Goal: Communication & Community: Answer question/provide support

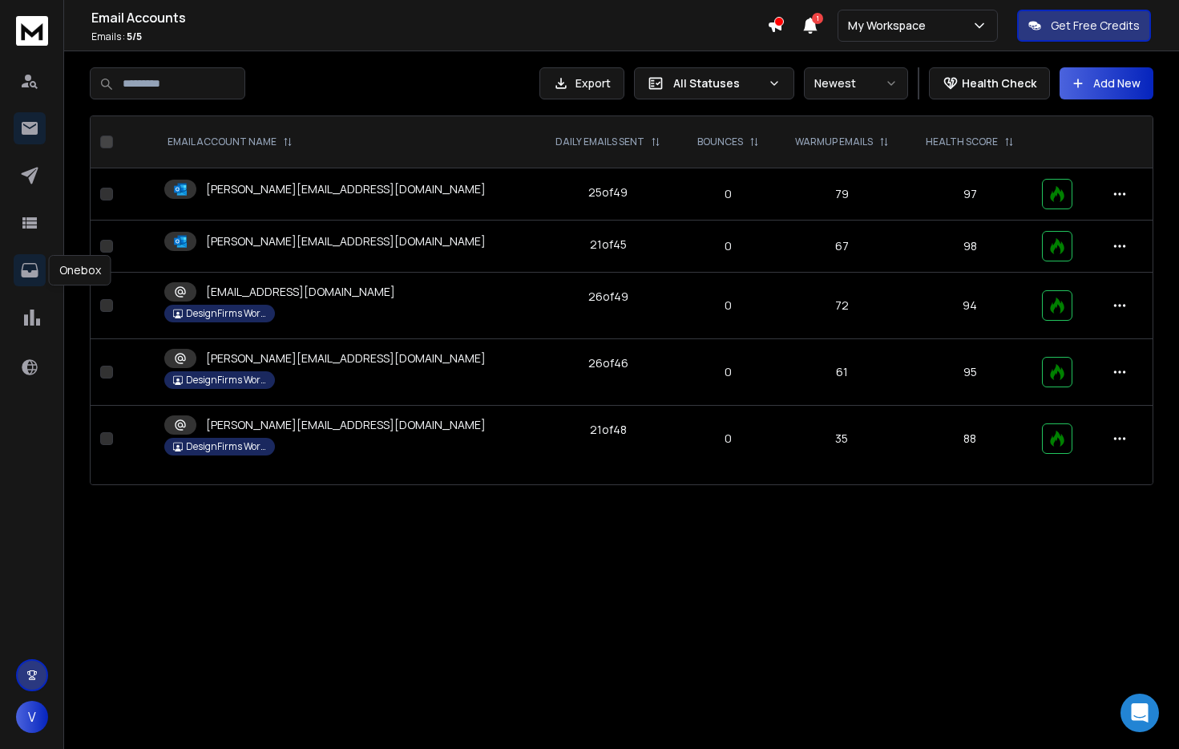
click at [30, 259] on link at bounding box center [30, 270] width 32 height 32
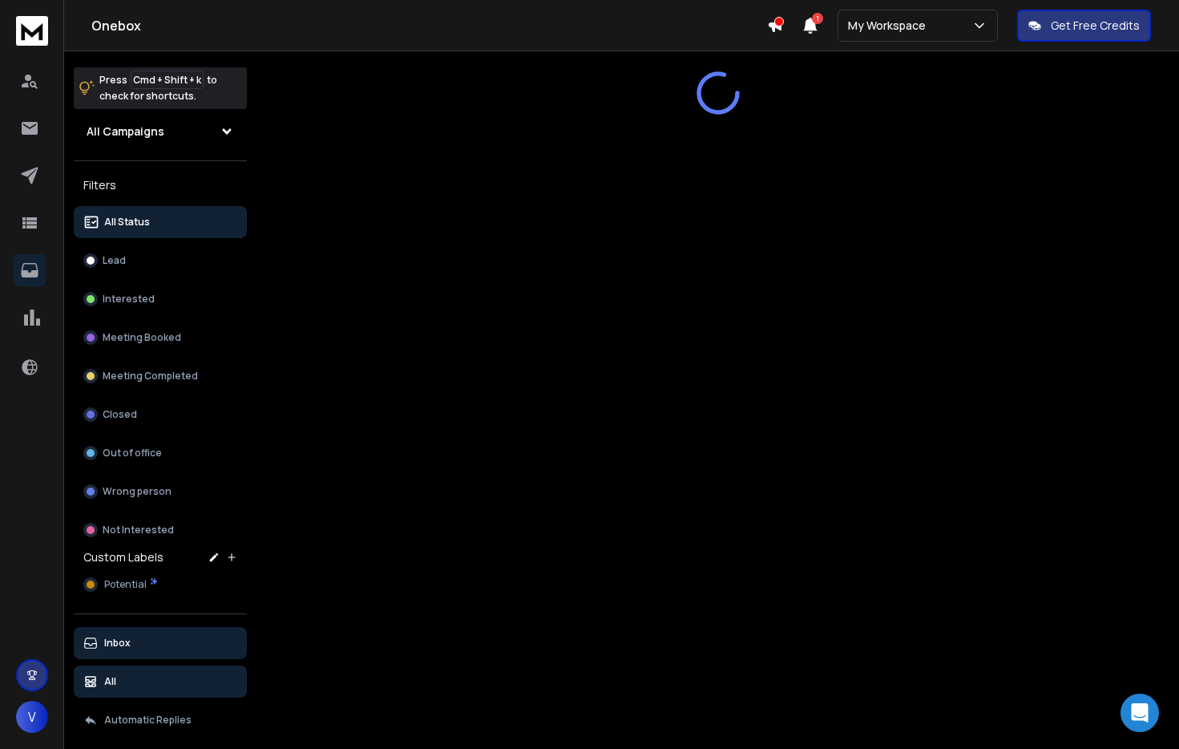
click at [131, 676] on button "All" at bounding box center [160, 681] width 173 height 32
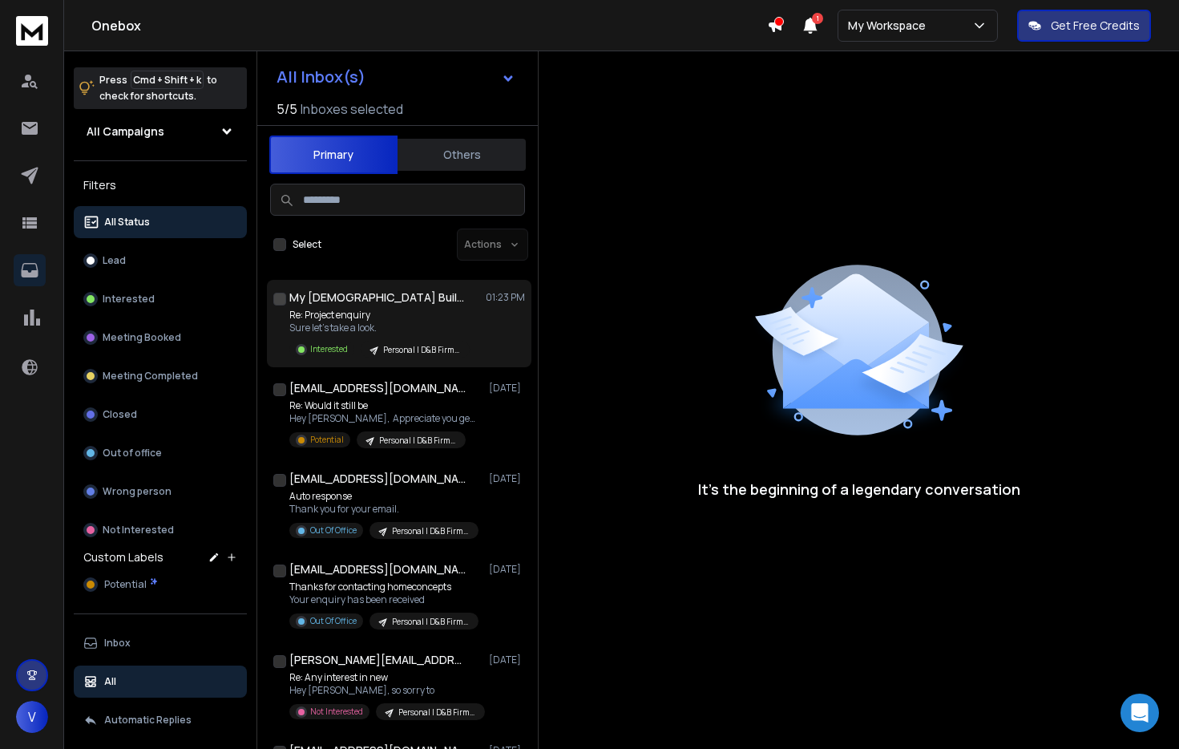
click at [398, 320] on p "Re: Project enquiry" at bounding box center [379, 315] width 180 height 13
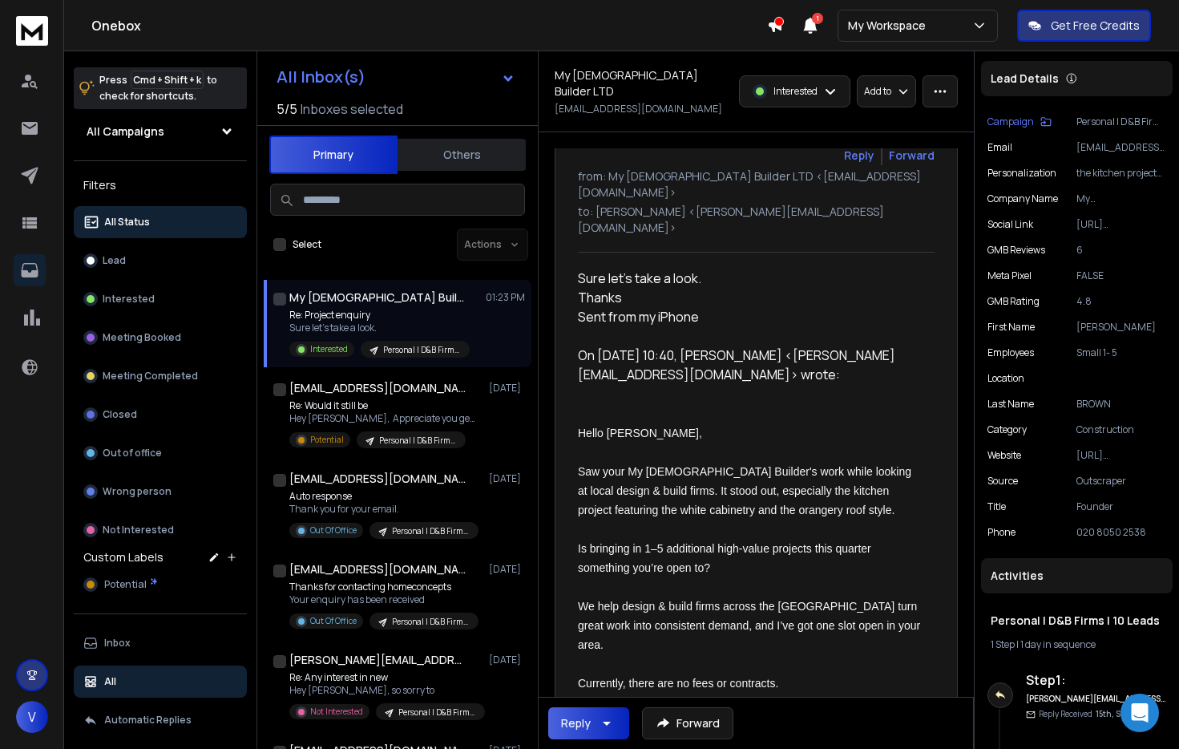
scroll to position [94, 0]
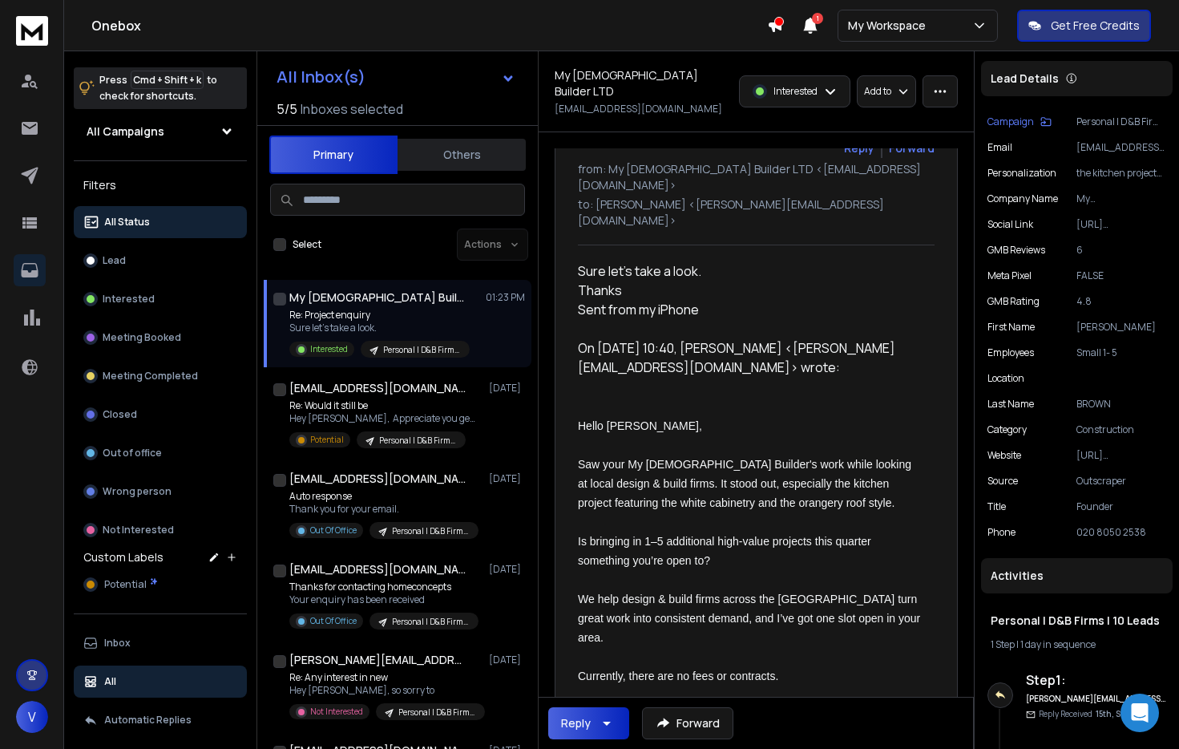
click at [570, 719] on div "Reply" at bounding box center [576, 723] width 30 height 16
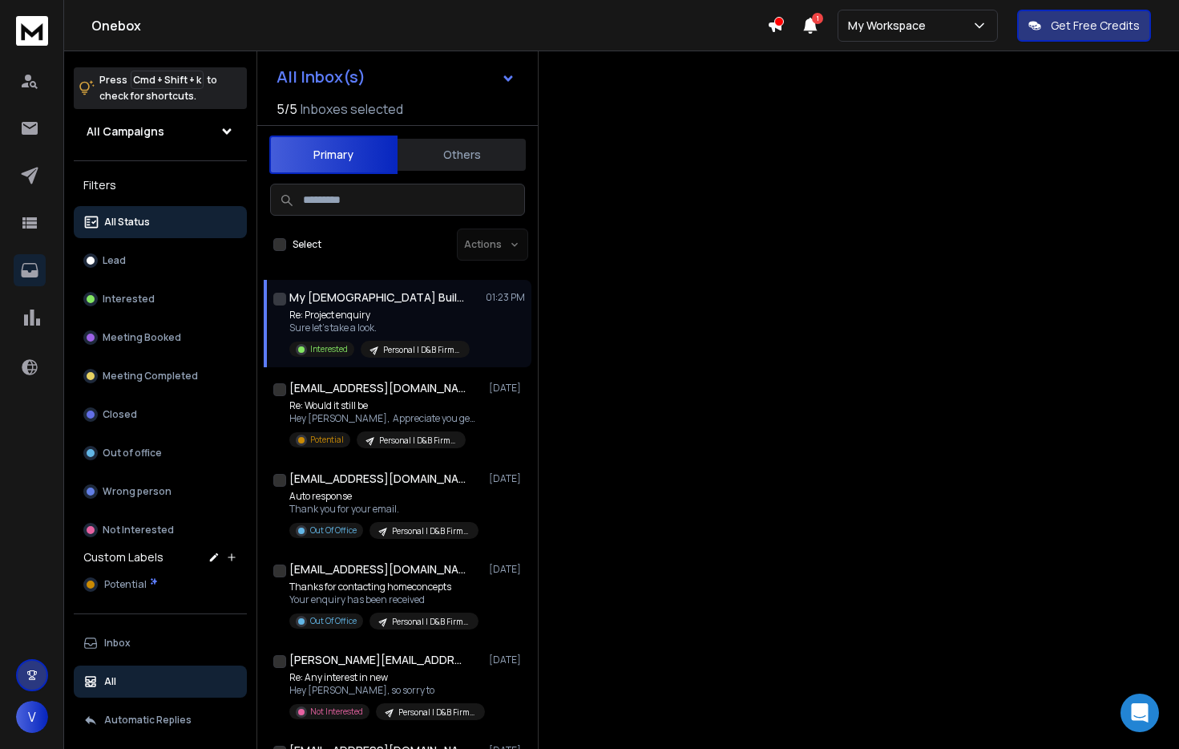
scroll to position [0, 0]
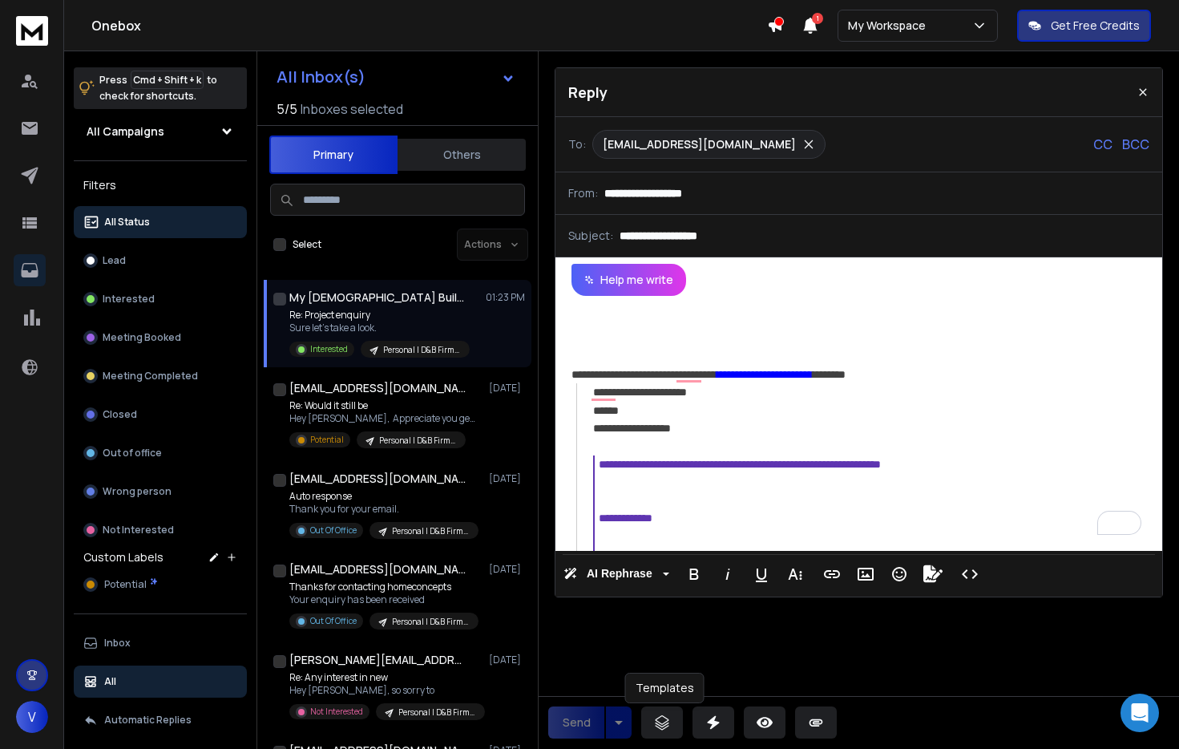
click at [663, 722] on icon at bounding box center [663, 720] width 14 height 10
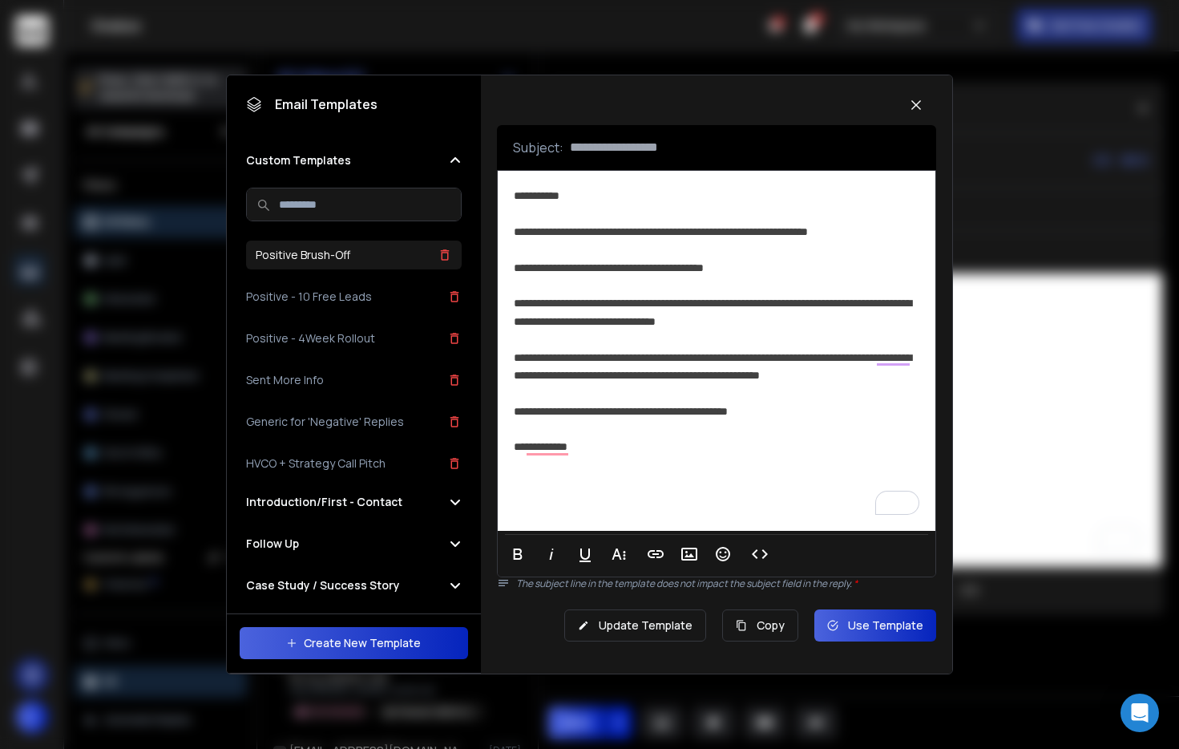
click at [344, 298] on h3 "Positive - 10 Free Leads" at bounding box center [309, 297] width 126 height 16
type input "**********"
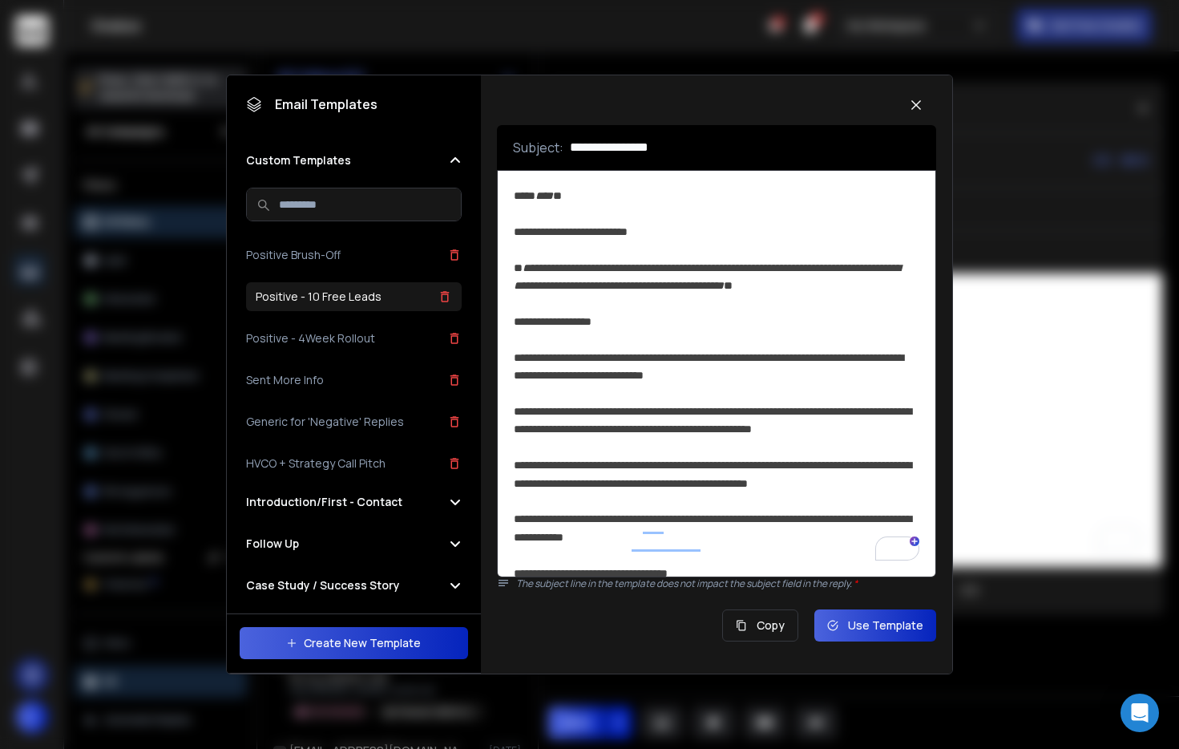
click at [872, 621] on button "Use Template" at bounding box center [875, 625] width 122 height 32
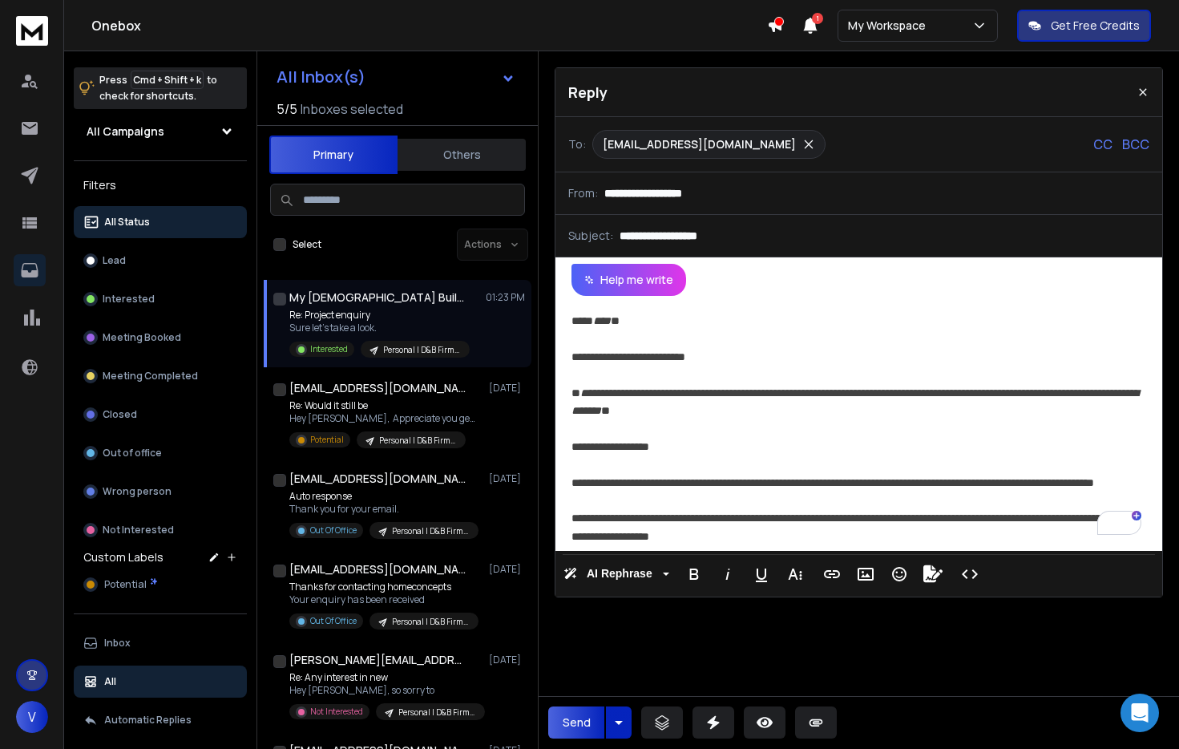
click at [604, 321] on em "****" at bounding box center [602, 320] width 18 height 11
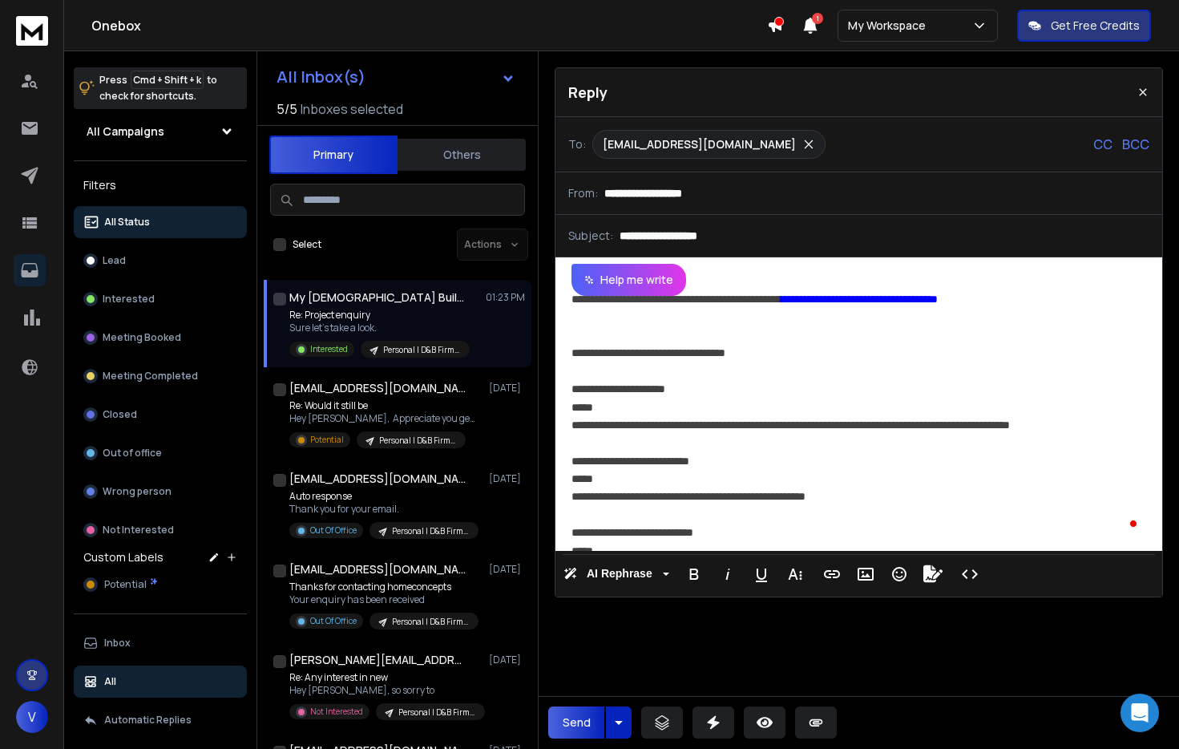
scroll to position [618, 0]
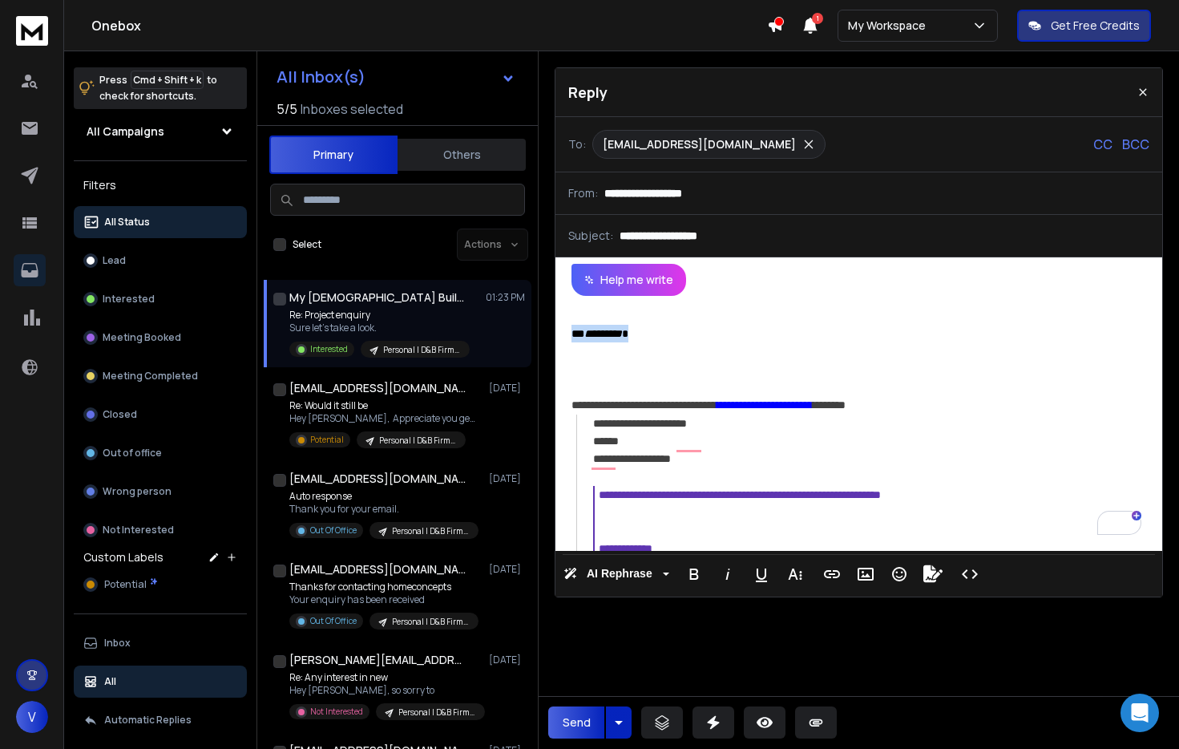
drag, startPoint x: 637, startPoint y: 369, endPoint x: 569, endPoint y: 369, distance: 68.1
click at [569, 369] on div "**********" at bounding box center [856, 423] width 602 height 255
click at [928, 575] on icon "button" at bounding box center [932, 573] width 19 height 17
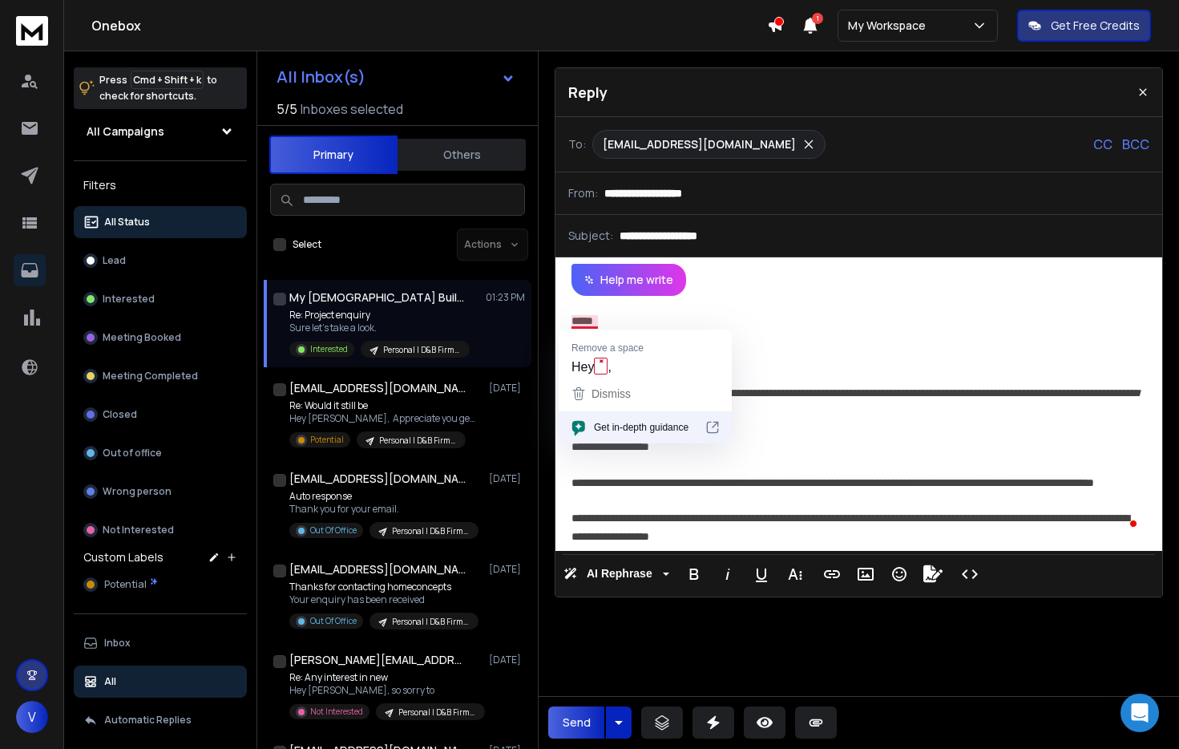
click at [593, 320] on span "*****" at bounding box center [582, 320] width 22 height 11
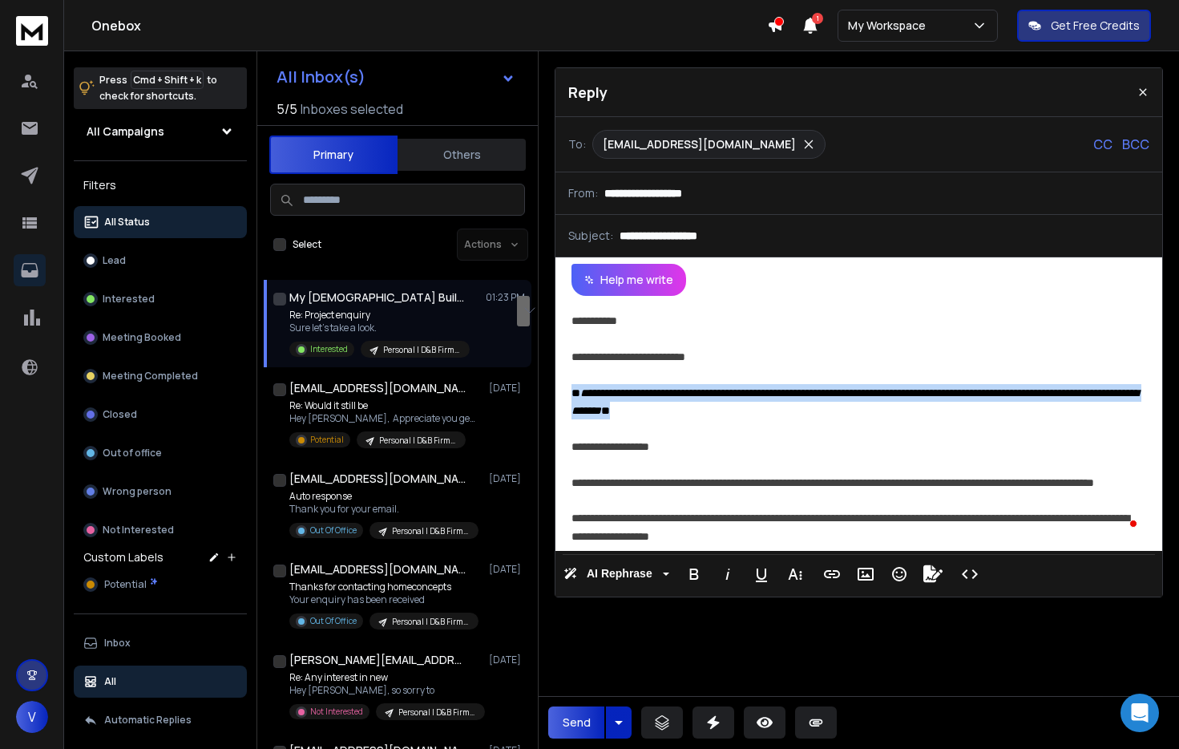
drag, startPoint x: 756, startPoint y: 415, endPoint x: 569, endPoint y: 387, distance: 188.8
click at [569, 387] on div "**********" at bounding box center [856, 423] width 602 height 255
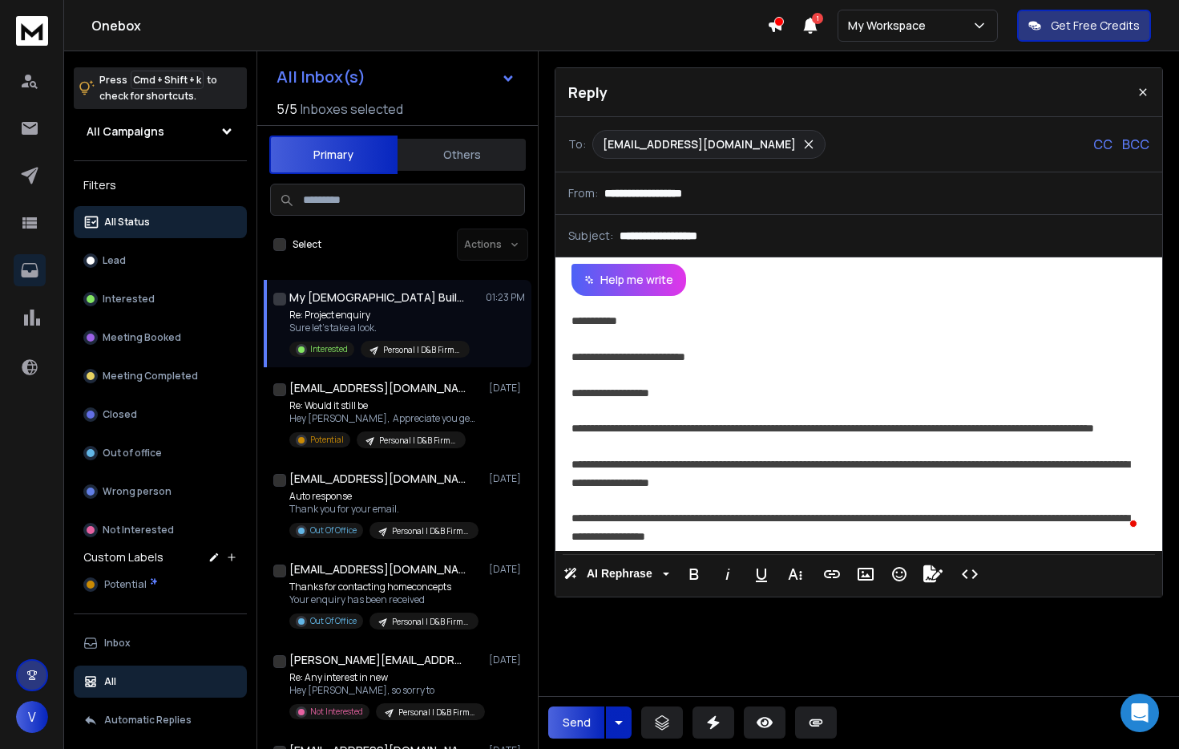
click at [692, 393] on div "**********" at bounding box center [856, 393] width 570 height 18
click at [690, 437] on div "**********" at bounding box center [856, 428] width 570 height 18
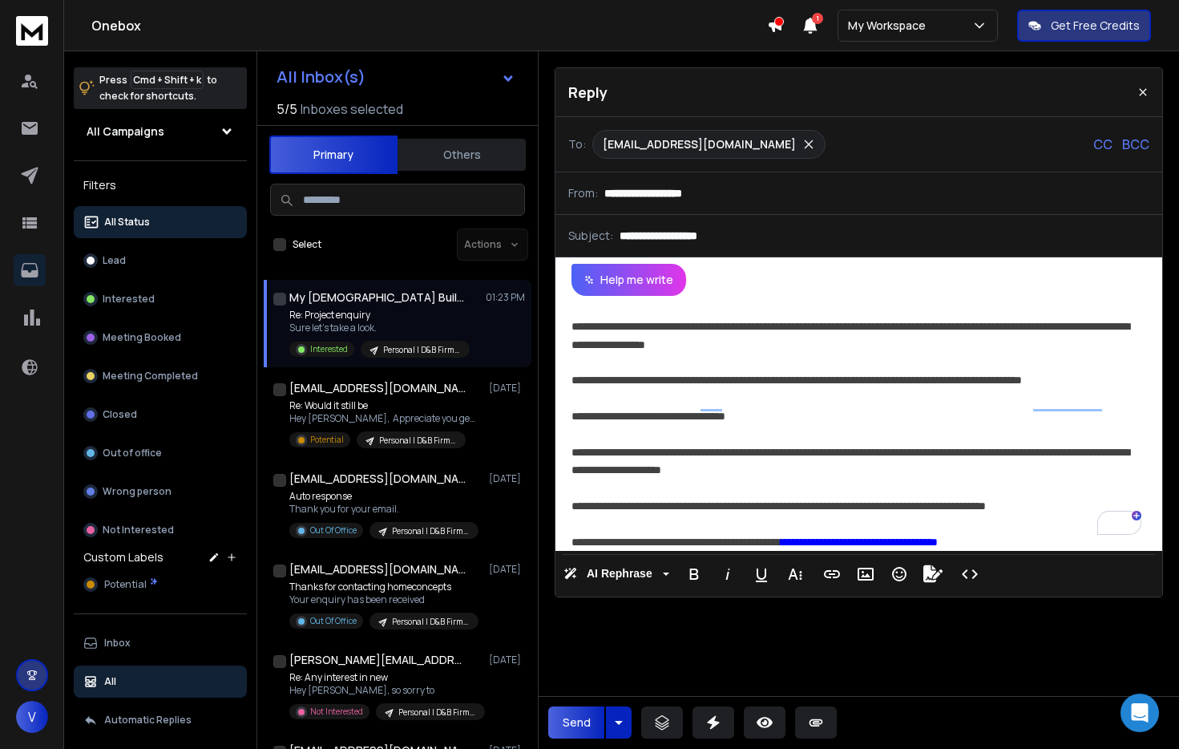
click at [697, 407] on div "To enrich screen reader interactions, please activate Accessibility in Grammarl…" at bounding box center [856, 399] width 570 height 18
click at [711, 443] on div "To enrich screen reader interactions, please activate Accessibility in Grammarl…" at bounding box center [856, 435] width 570 height 18
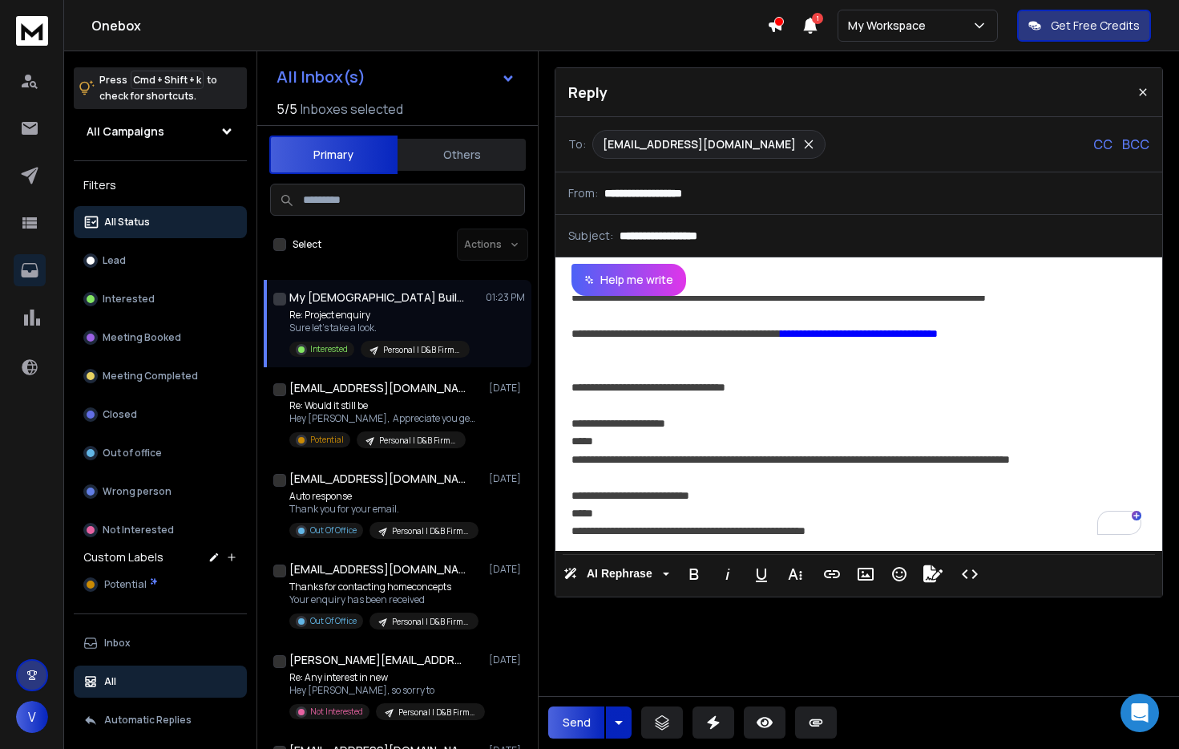
scroll to position [399, 0]
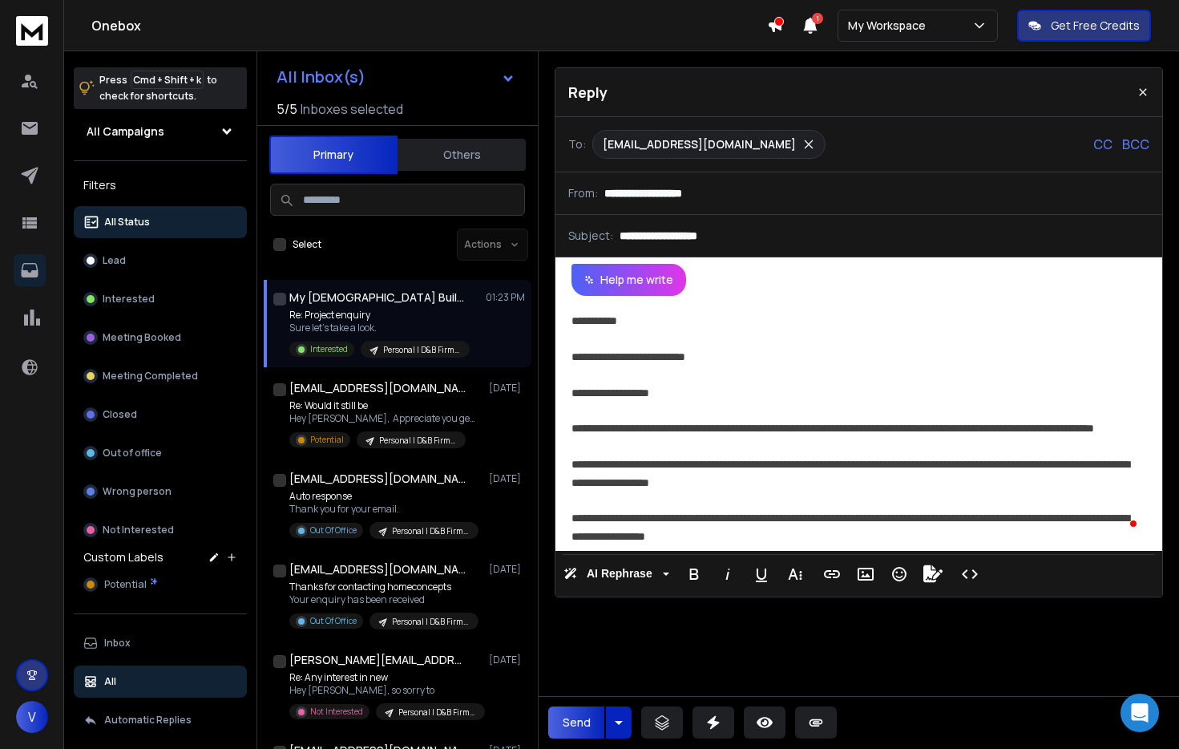
click at [577, 730] on button "Send" at bounding box center [576, 722] width 56 height 32
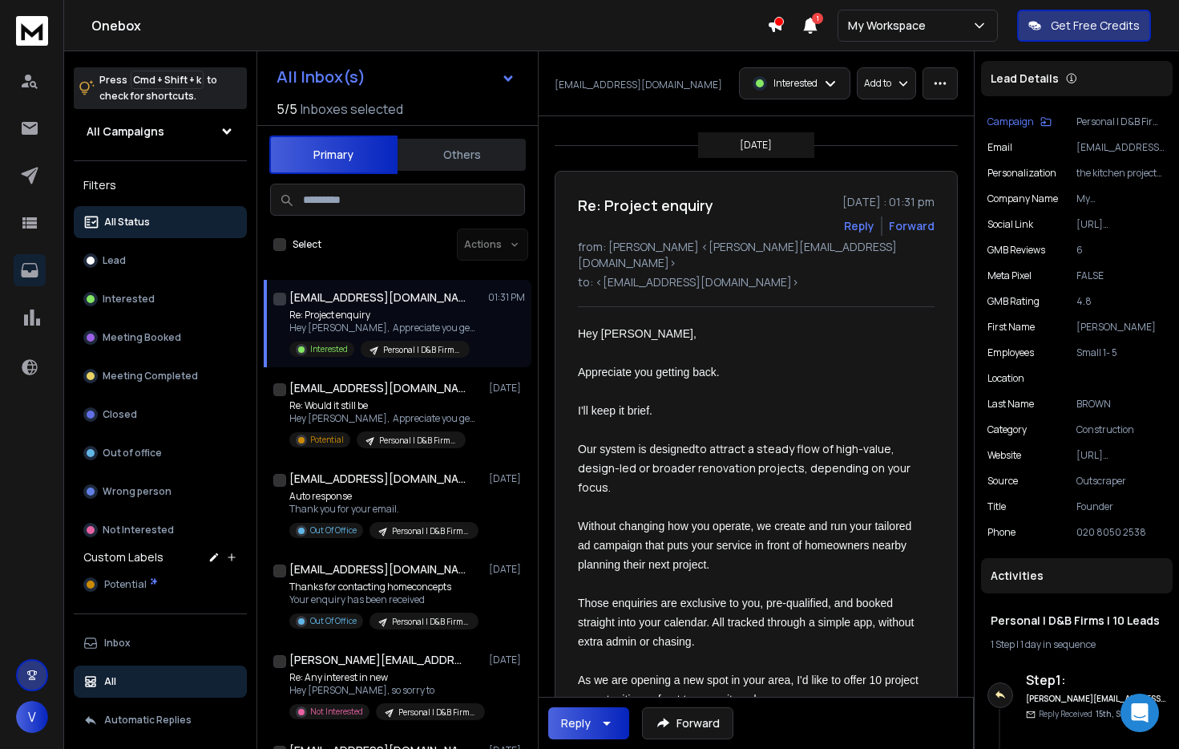
click at [896, 83] on div "Add to" at bounding box center [887, 83] width 58 height 30
click at [927, 119] on div "Subsequence" at bounding box center [913, 119] width 94 height 16
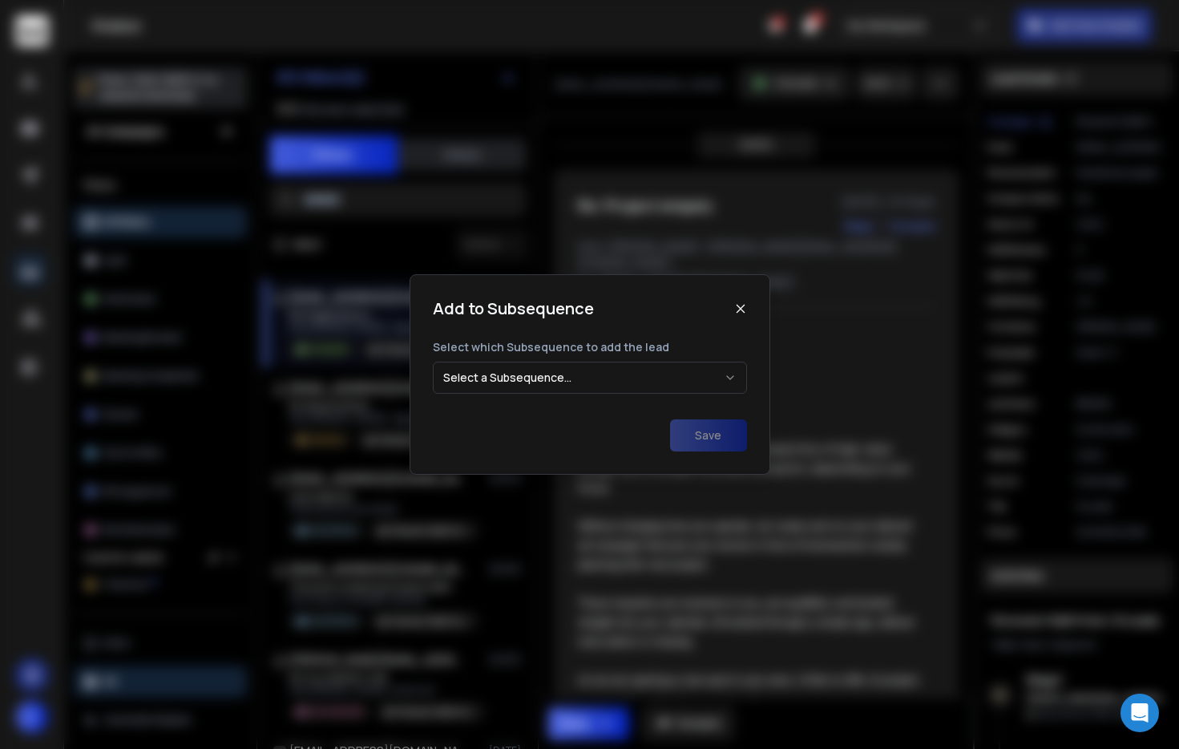
click at [583, 386] on button "Select a Subsequence..." at bounding box center [590, 377] width 314 height 32
click at [741, 310] on icon at bounding box center [740, 308] width 13 height 13
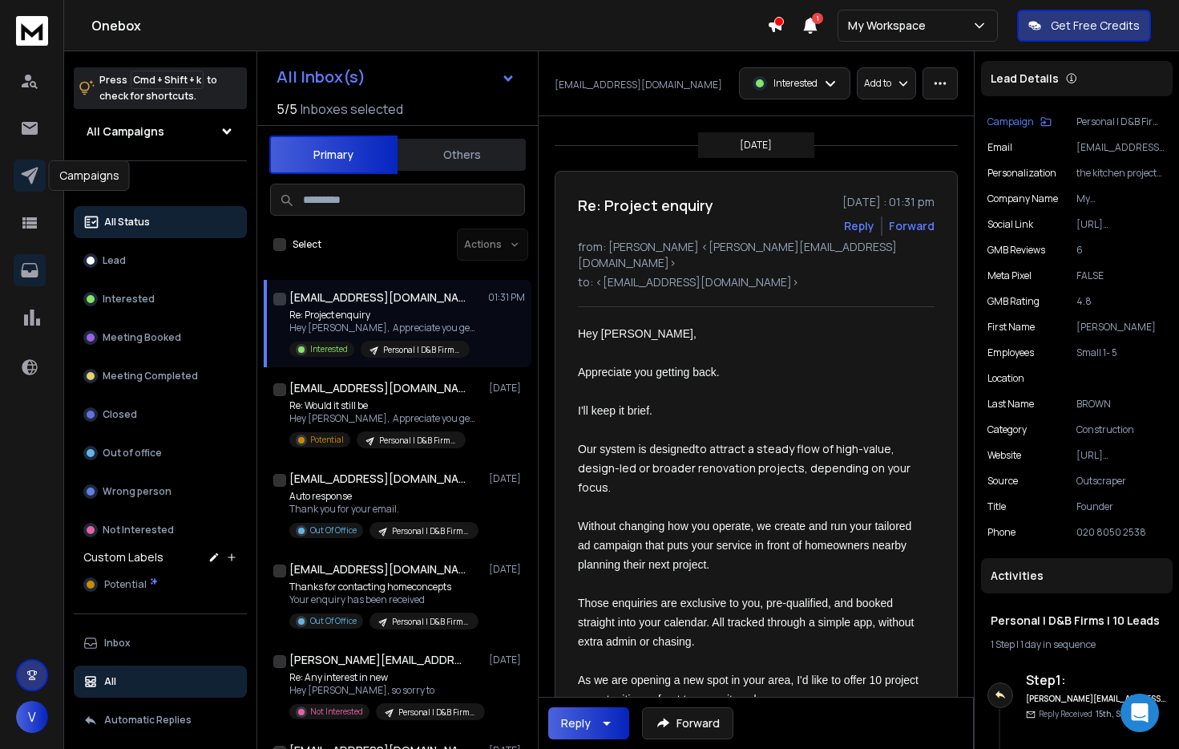
click at [27, 174] on icon at bounding box center [29, 175] width 17 height 17
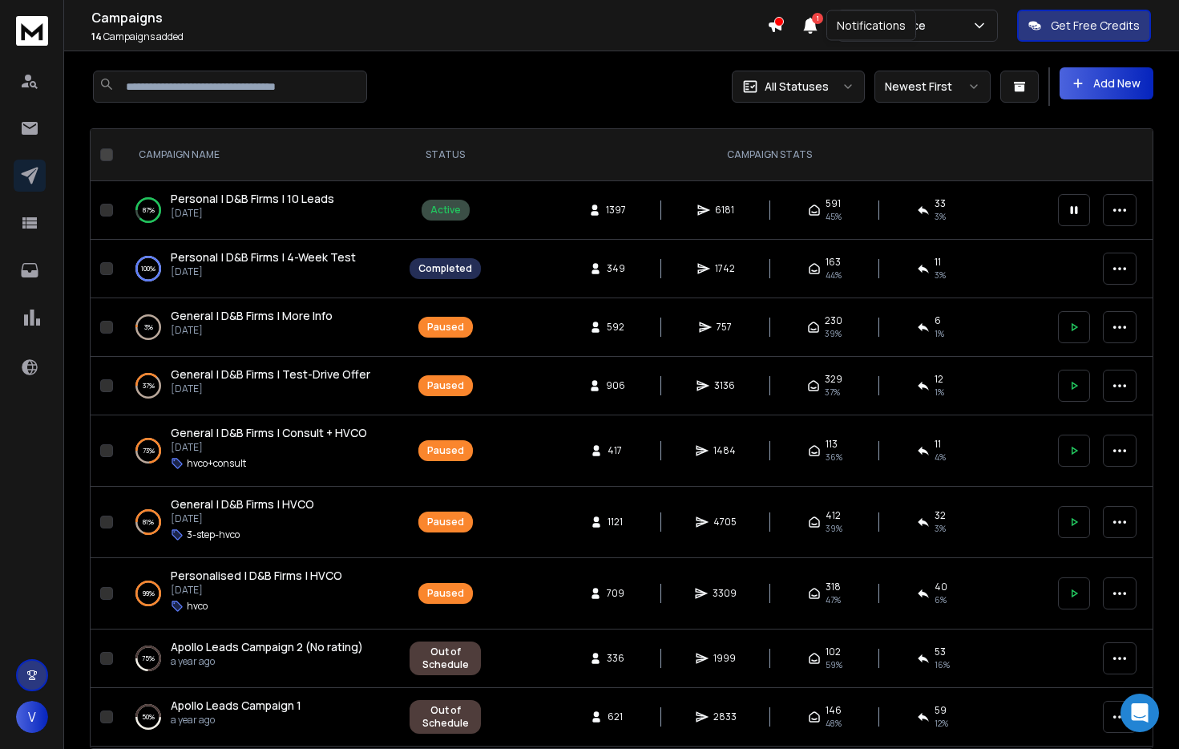
click at [818, 23] on icon at bounding box center [810, 25] width 14 height 16
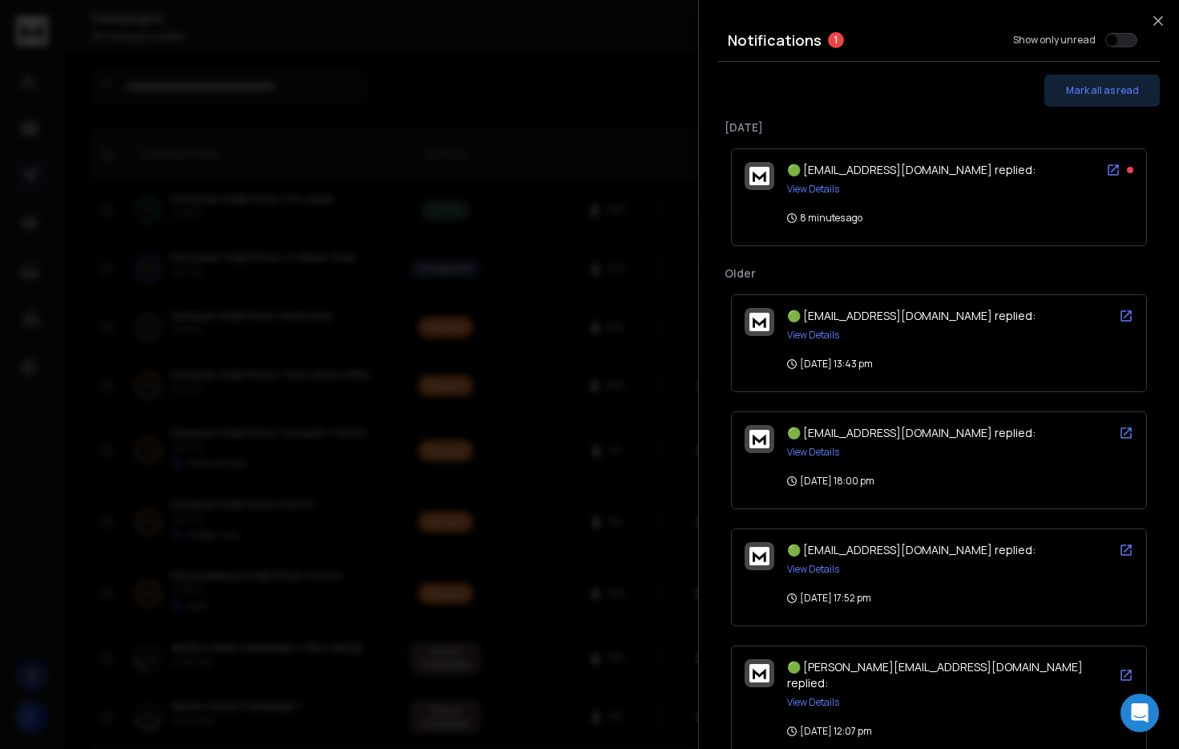
click at [1103, 89] on span "Mark all as read" at bounding box center [1102, 90] width 73 height 13
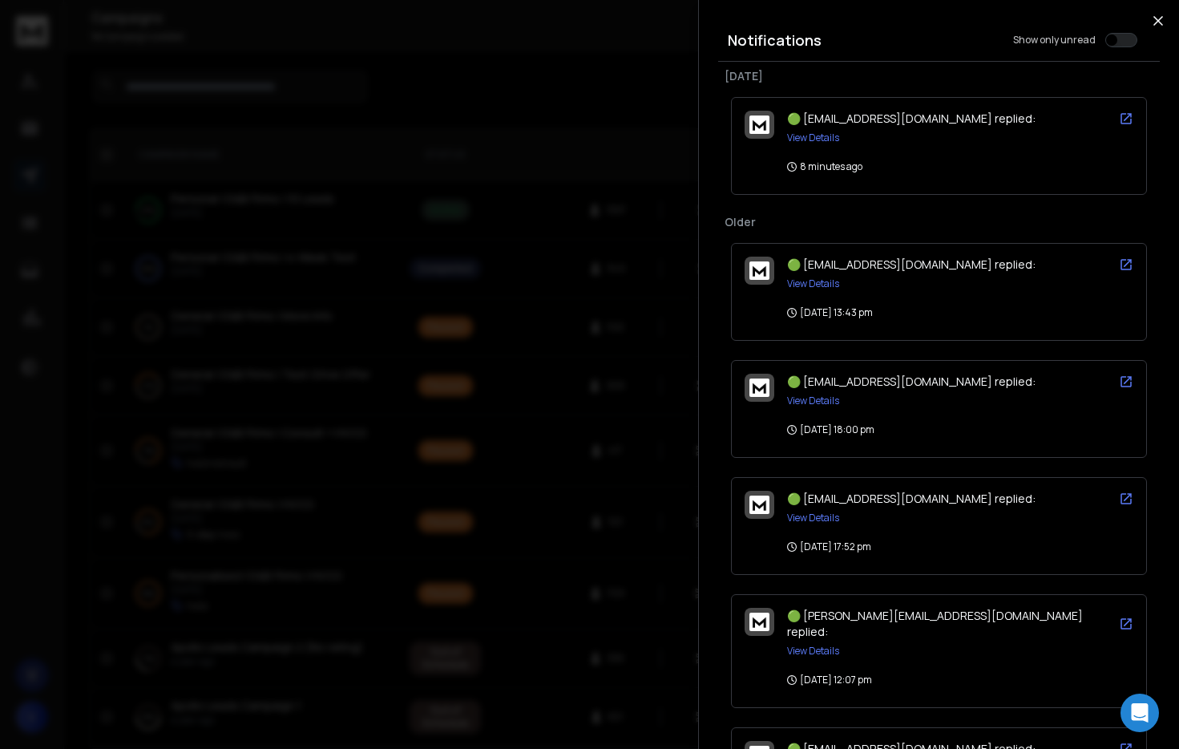
click at [1150, 20] on icon "button" at bounding box center [1158, 21] width 16 height 16
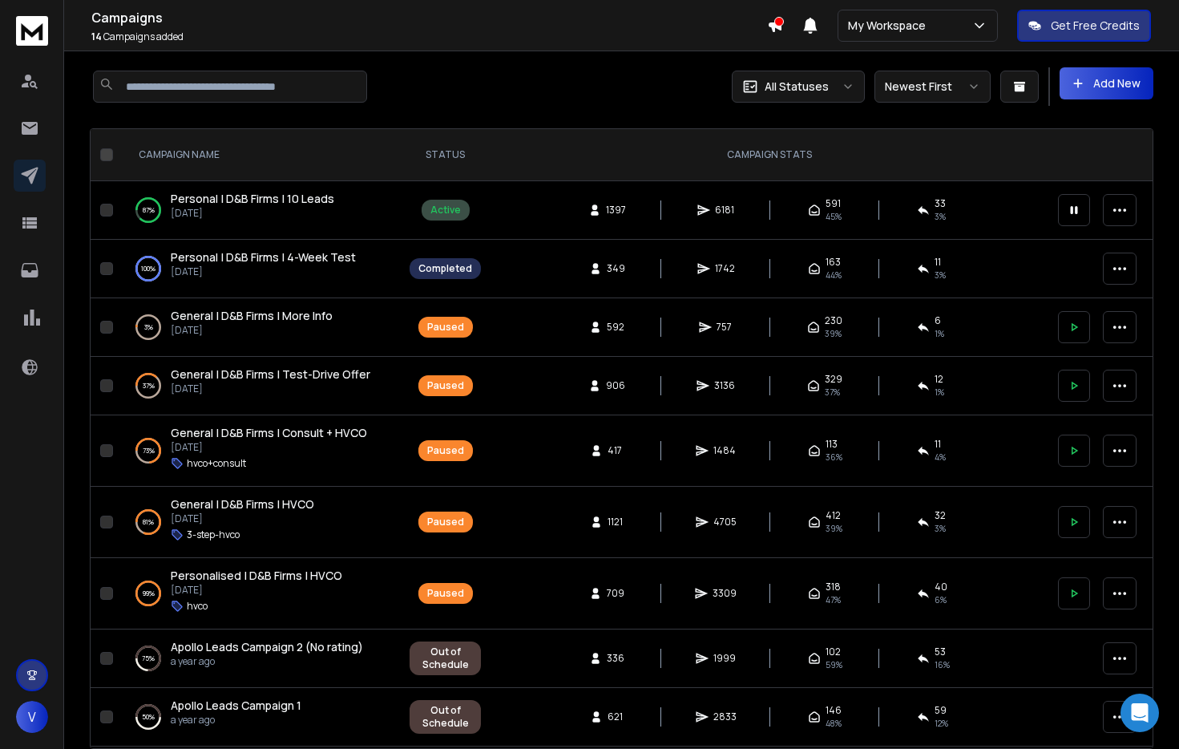
click at [290, 197] on span "Personal | D&B Firms | 10 Leads" at bounding box center [253, 198] width 164 height 15
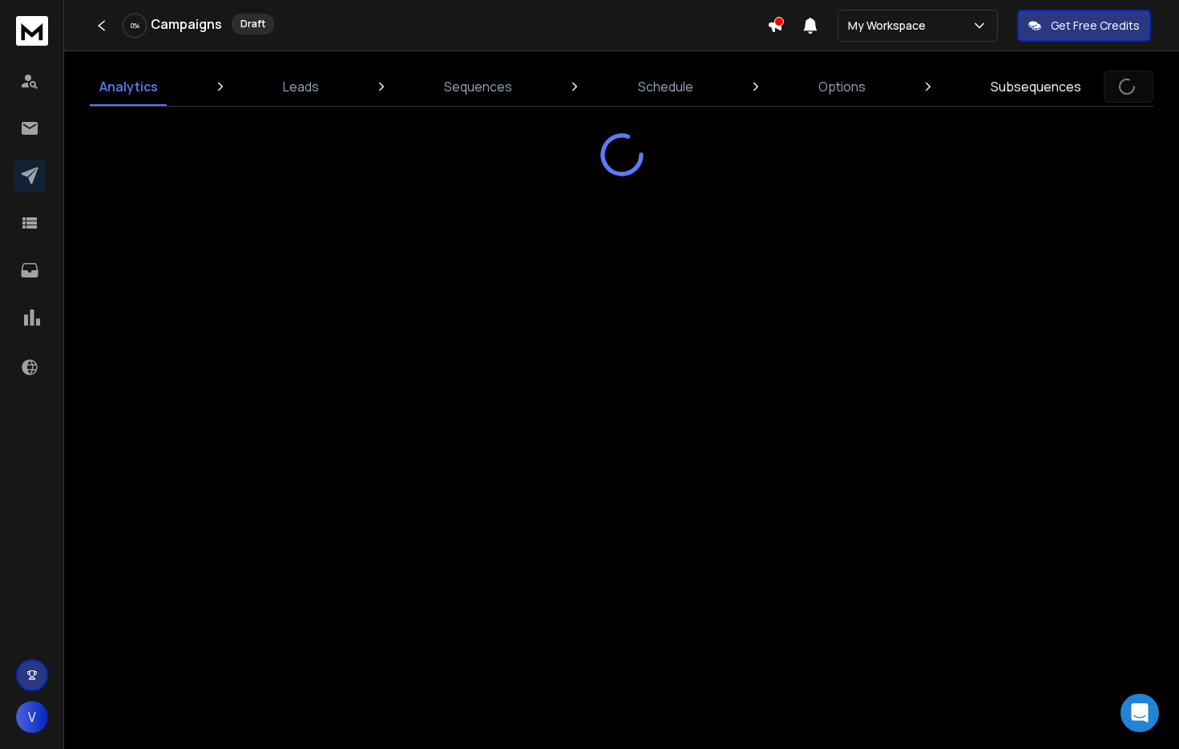
click at [1001, 91] on p "Subsequences" at bounding box center [1036, 86] width 91 height 19
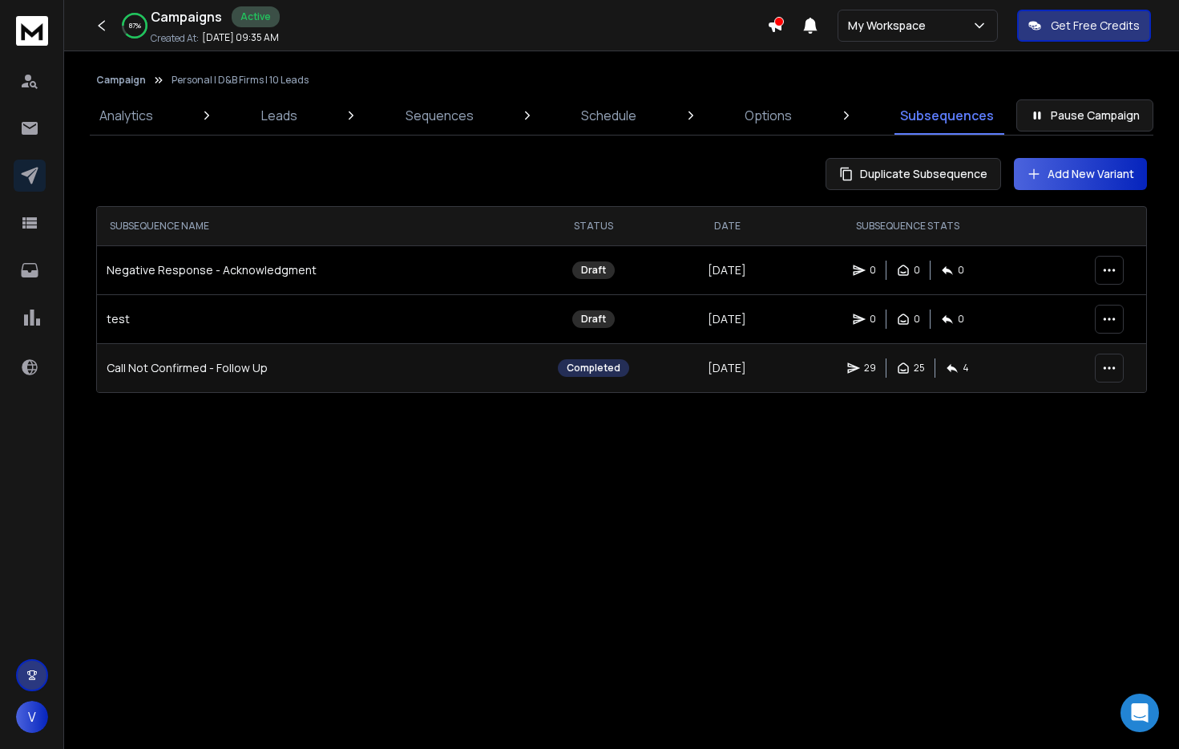
click at [233, 369] on td "Call Not Confirmed - Follow Up" at bounding box center [304, 367] width 414 height 49
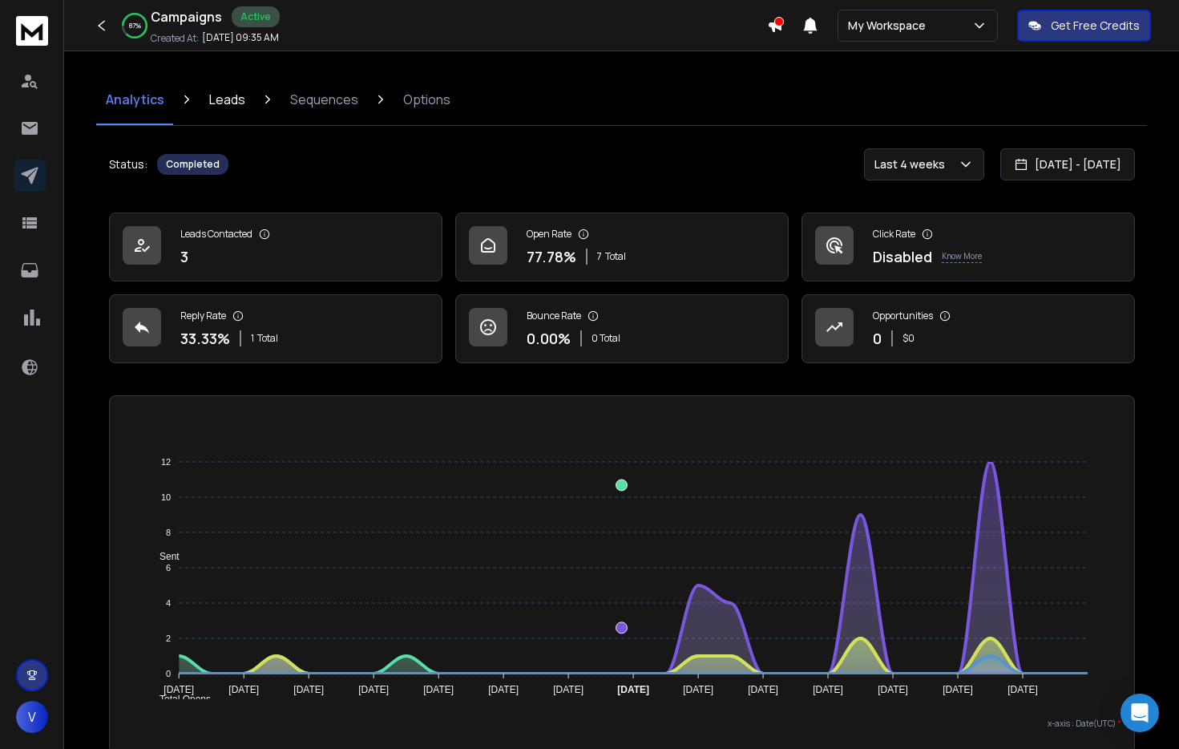
click at [213, 86] on link "Leads" at bounding box center [227, 99] width 55 height 51
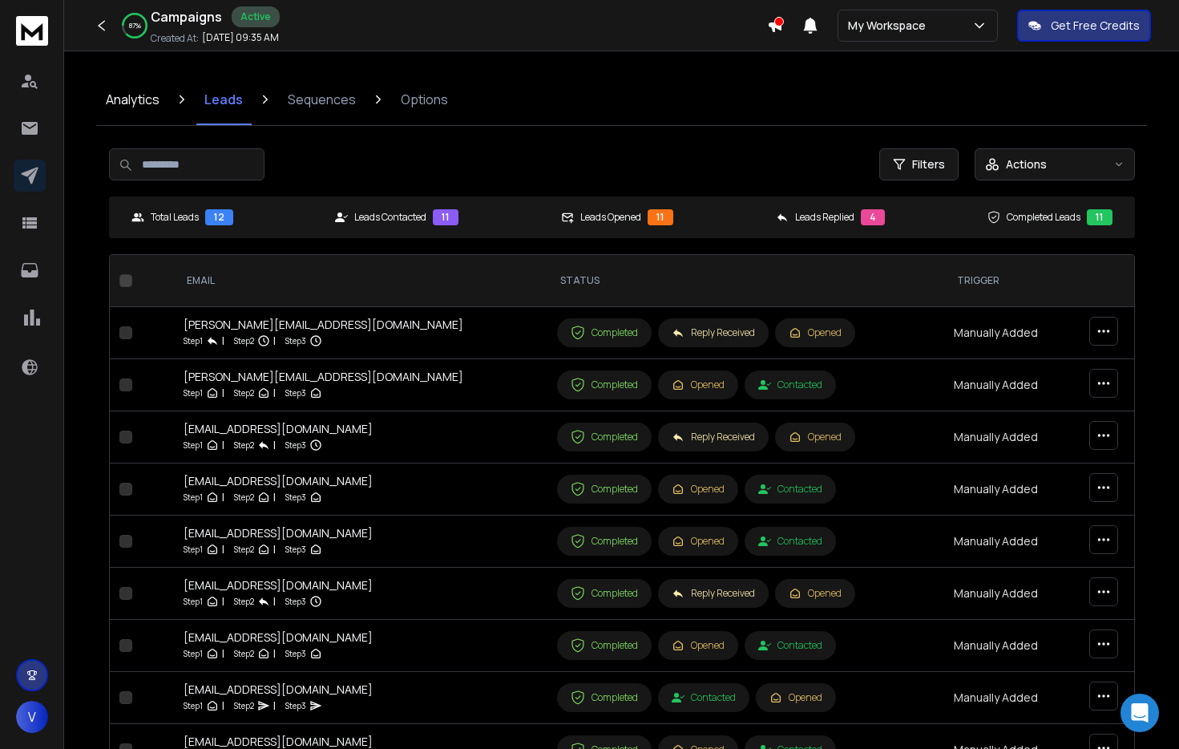
click at [138, 96] on p "Analytics" at bounding box center [133, 99] width 54 height 19
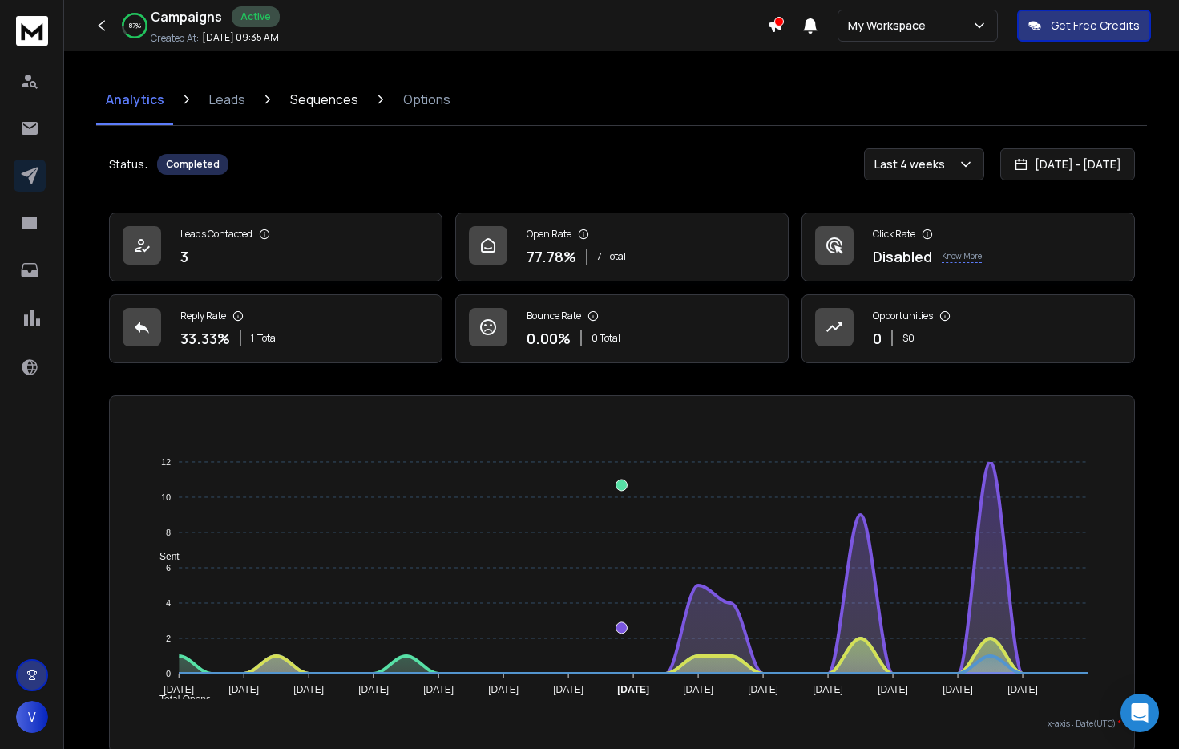
click at [331, 99] on p "Sequences" at bounding box center [324, 99] width 68 height 19
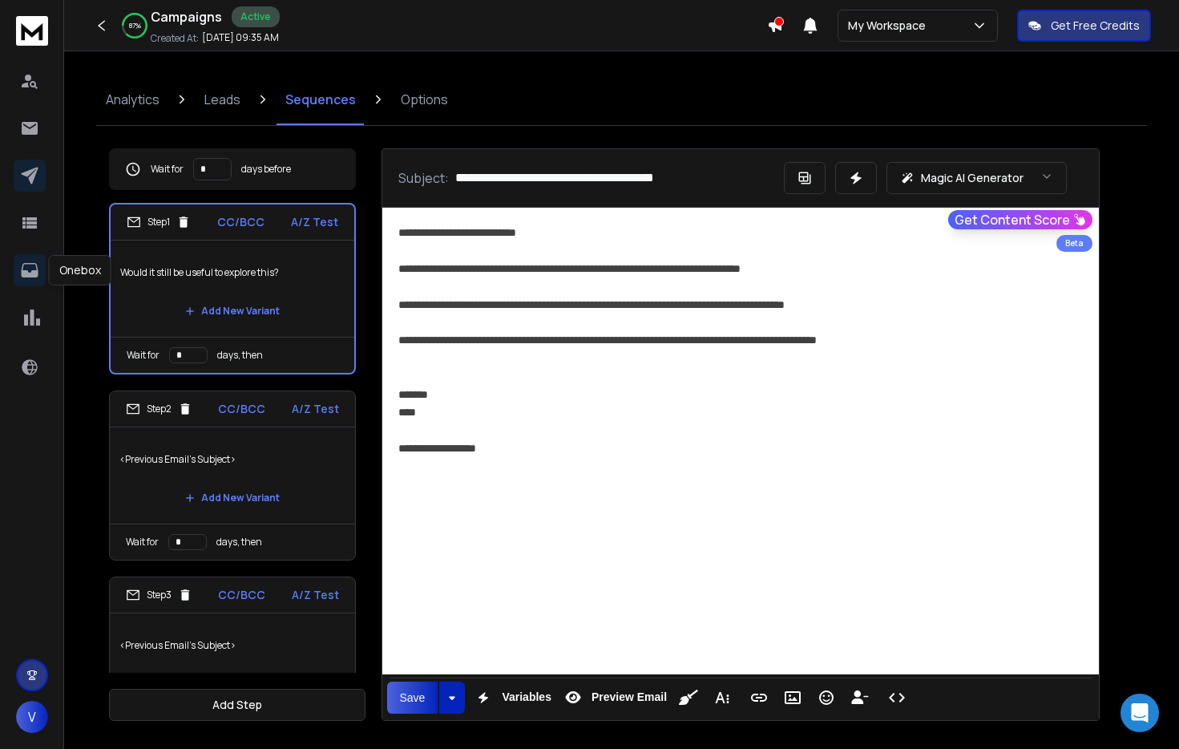
click at [30, 276] on icon at bounding box center [29, 270] width 17 height 14
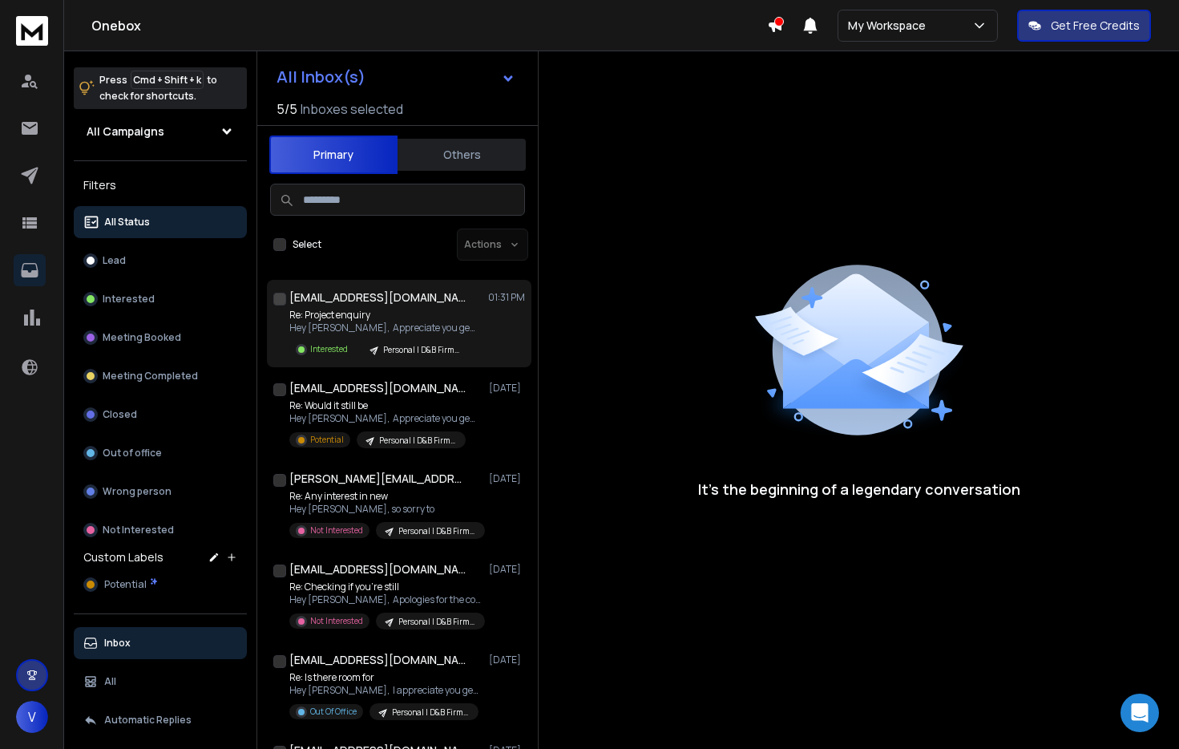
click at [402, 313] on p "Re: Project enquiry" at bounding box center [385, 315] width 192 height 13
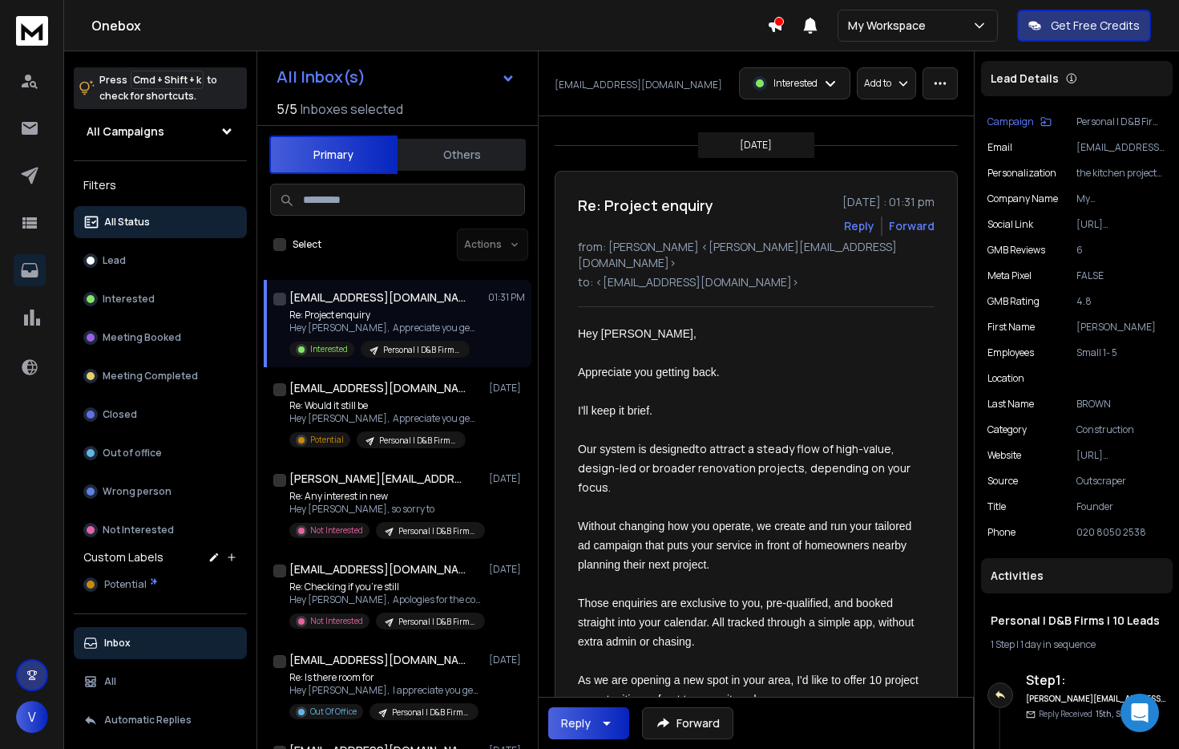
click at [898, 88] on icon at bounding box center [903, 83] width 11 height 11
click at [772, 342] on div at bounding box center [750, 351] width 344 height 19
click at [895, 83] on div "Add to" at bounding box center [887, 83] width 58 height 30
click at [892, 124] on div "Subsequence" at bounding box center [913, 119] width 94 height 16
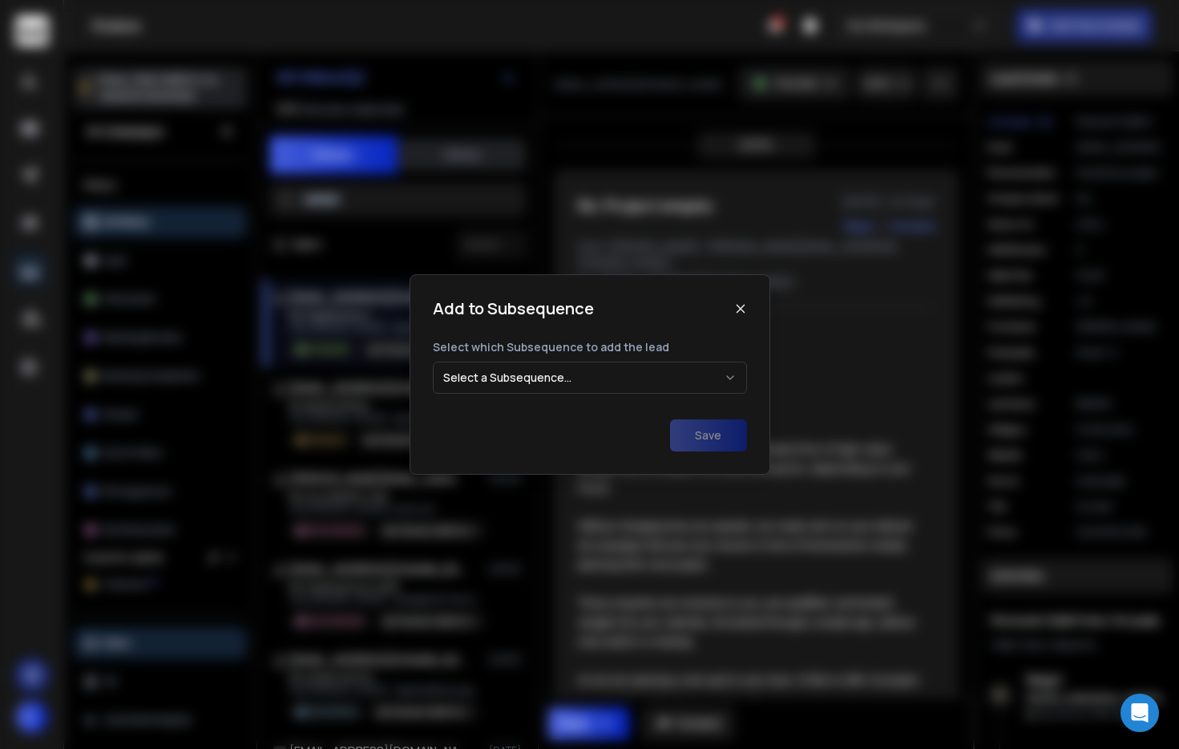
click at [615, 390] on body "Get only verified leads with our AI-powered Lead Finder, starting at $22/mo Try…" at bounding box center [589, 374] width 1179 height 749
click at [700, 430] on button "Save" at bounding box center [708, 435] width 77 height 32
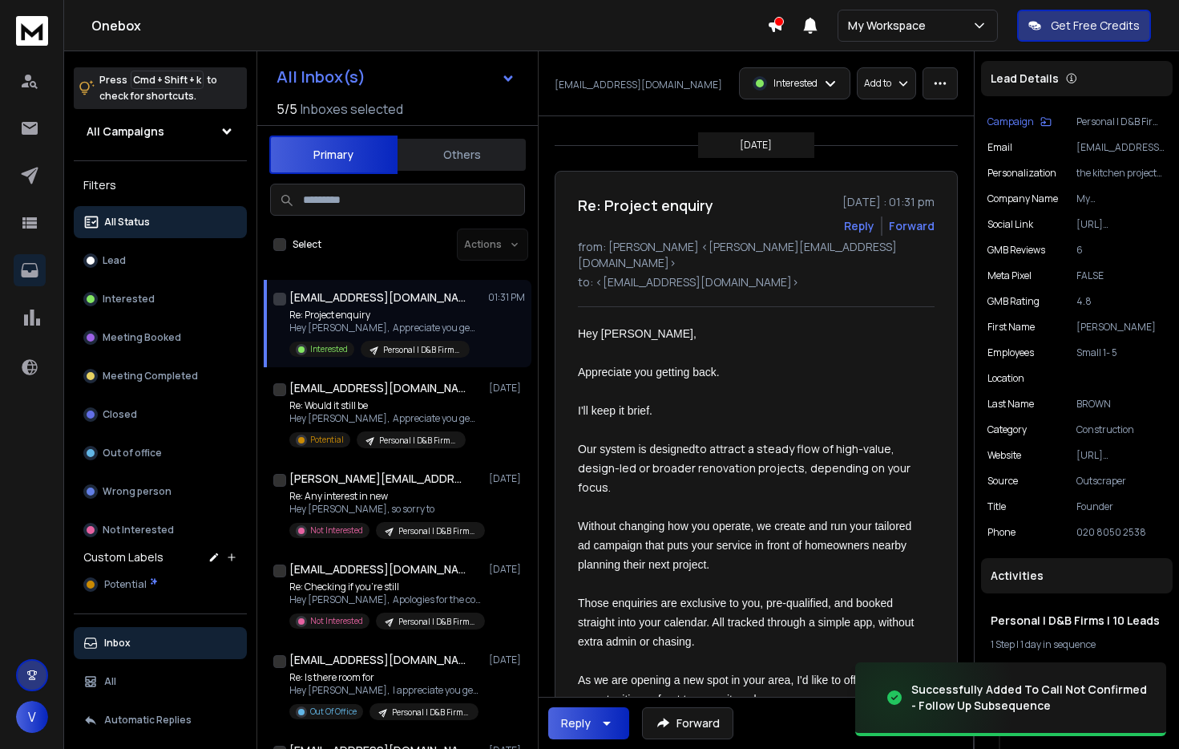
click at [696, 453] on span "to attract a steady flow of high-value, design-led or broader renovation projec…" at bounding box center [745, 468] width 335 height 54
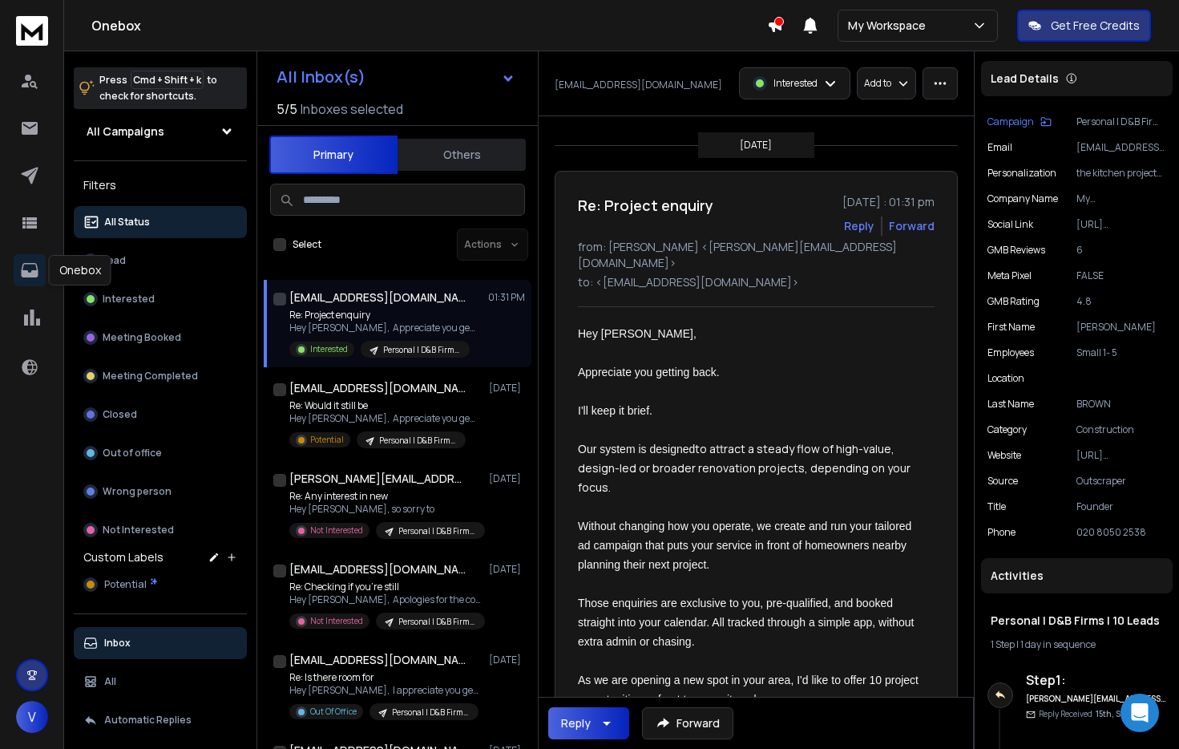
click at [38, 278] on icon at bounding box center [29, 269] width 19 height 19
click at [24, 185] on link at bounding box center [30, 175] width 32 height 32
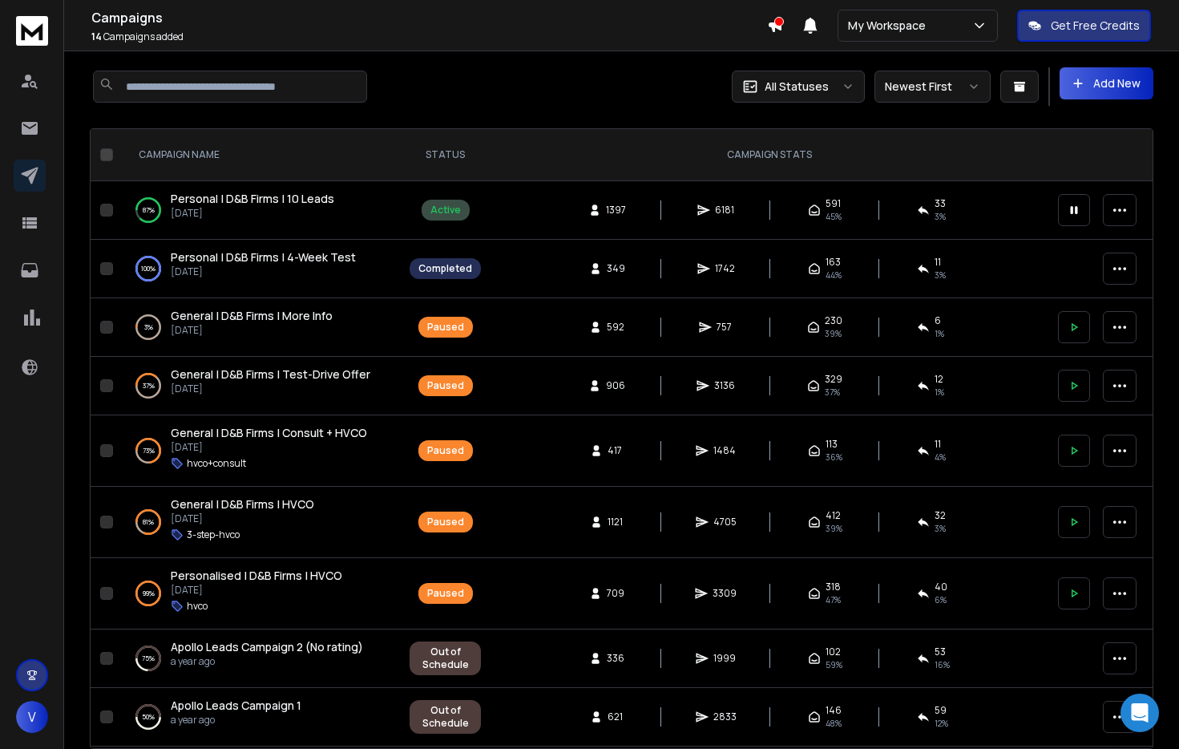
click at [256, 199] on span "Personal | D&B Firms | 10 Leads" at bounding box center [253, 198] width 164 height 15
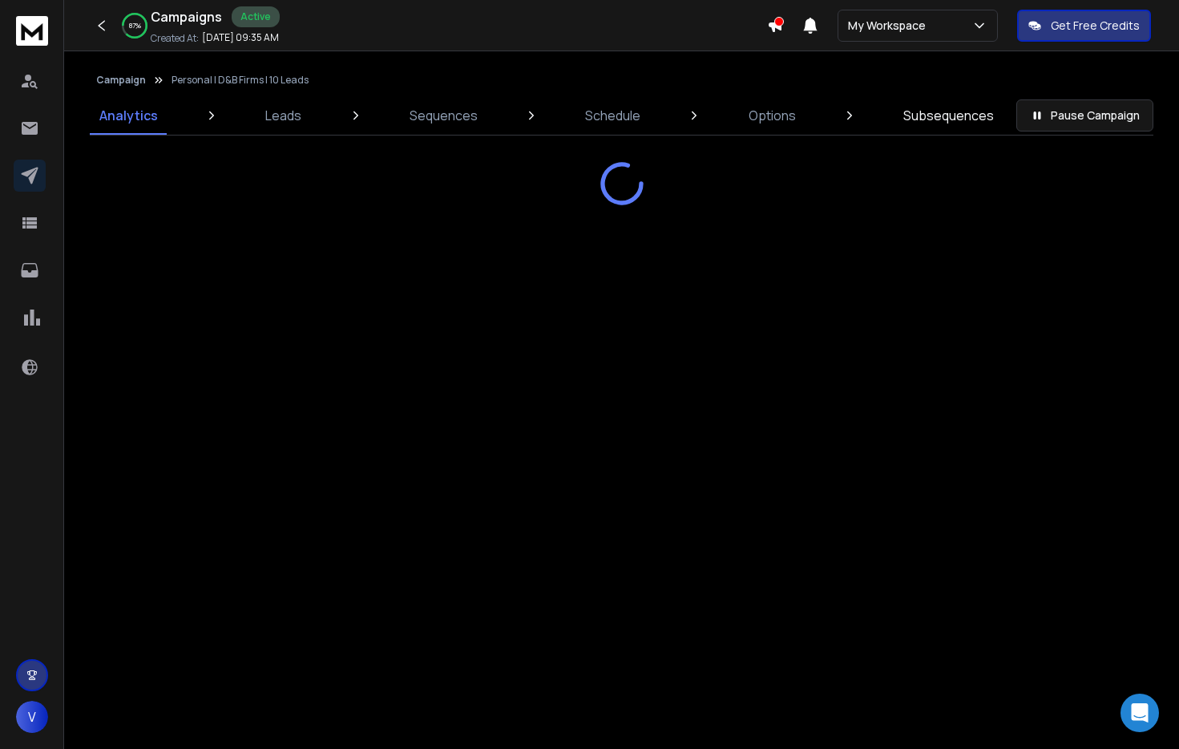
click at [952, 120] on p "Subsequences" at bounding box center [948, 115] width 91 height 19
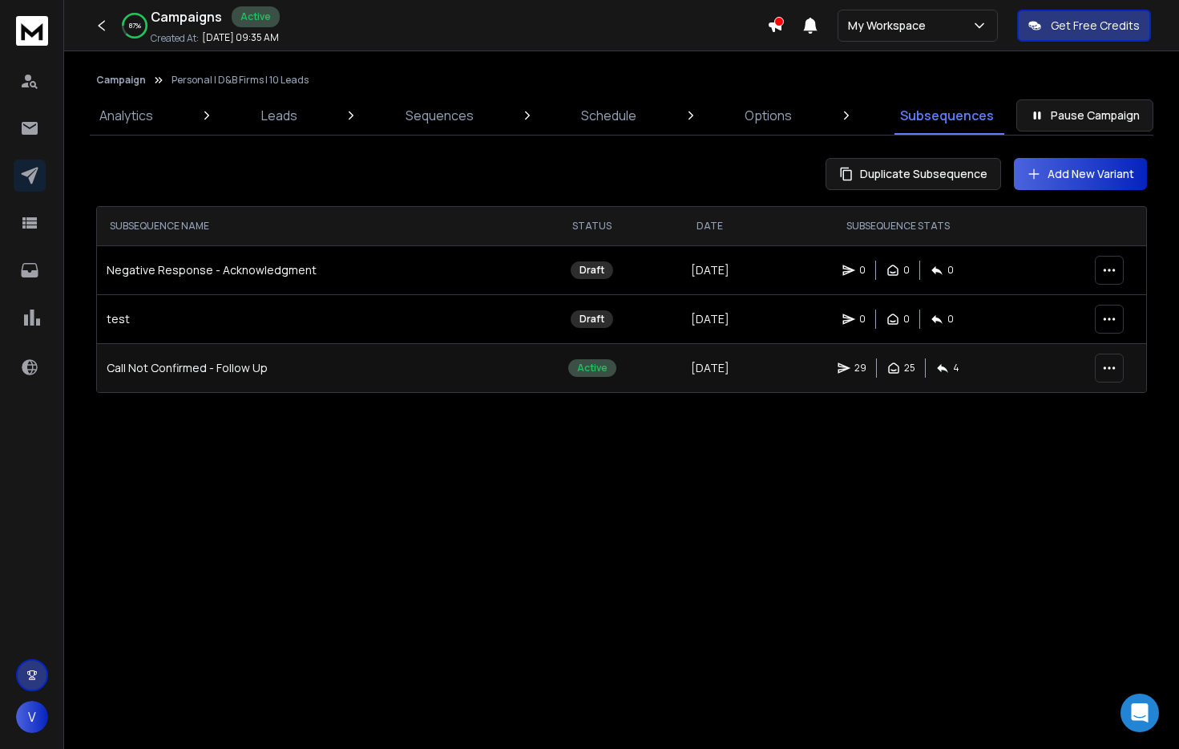
click at [240, 371] on td "Call Not Confirmed - Follow Up" at bounding box center [313, 367] width 432 height 49
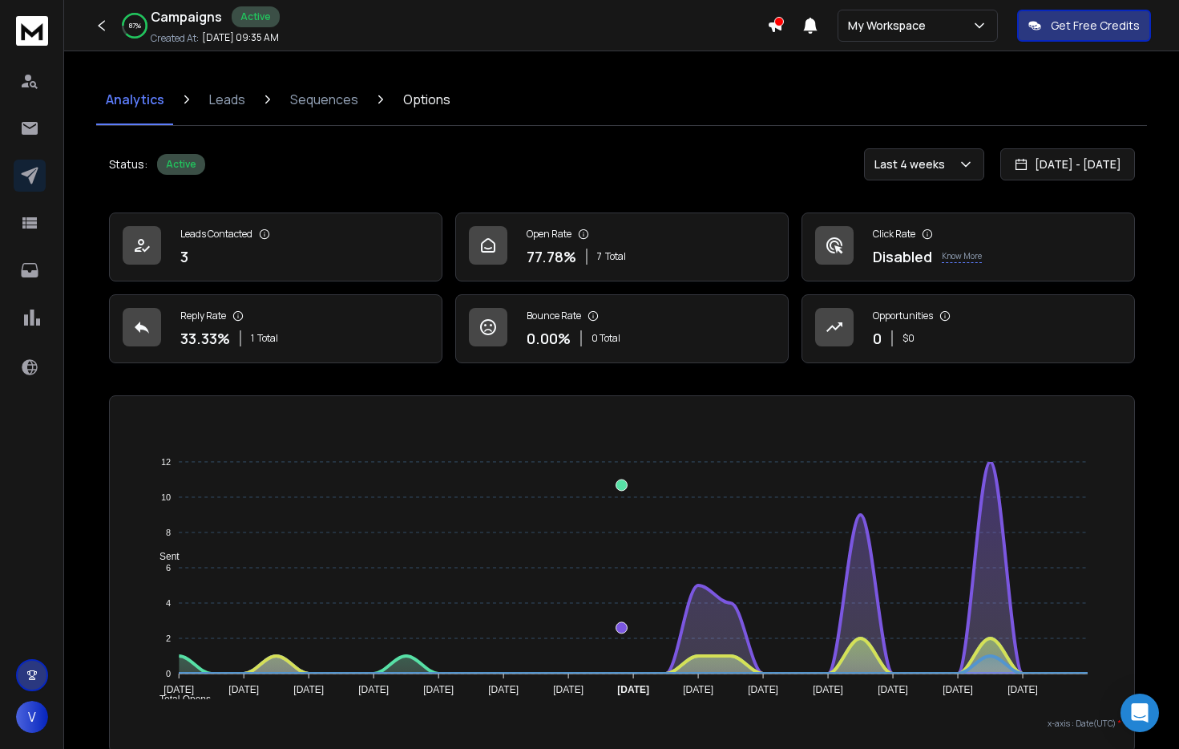
click at [426, 97] on p "Options" at bounding box center [426, 99] width 47 height 19
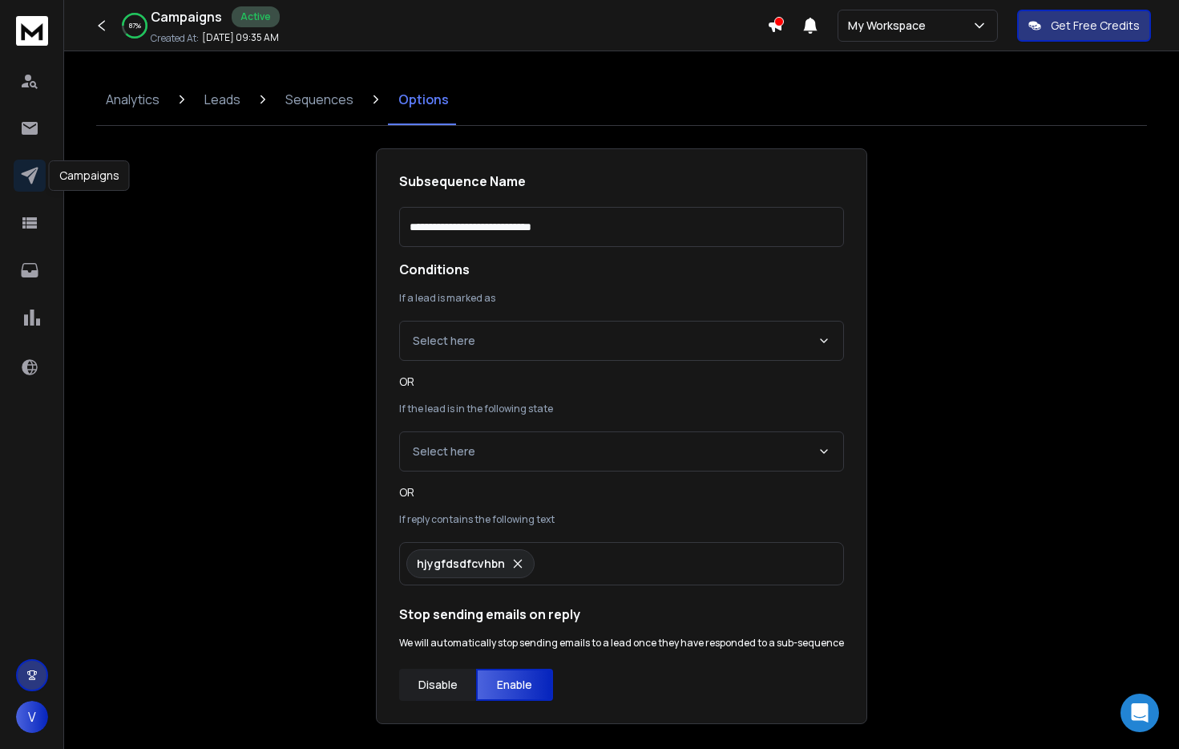
click at [29, 179] on icon at bounding box center [29, 175] width 17 height 17
